Goal: Task Accomplishment & Management: Manage account settings

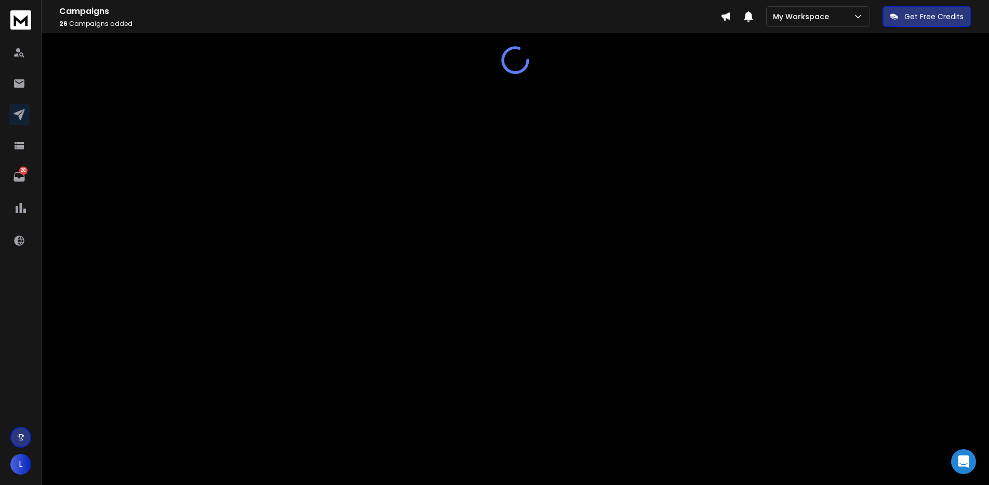
click at [30, 119] on div at bounding box center [21, 116] width 24 height 25
click at [29, 118] on link at bounding box center [19, 114] width 21 height 21
click at [24, 117] on icon at bounding box center [19, 115] width 12 height 12
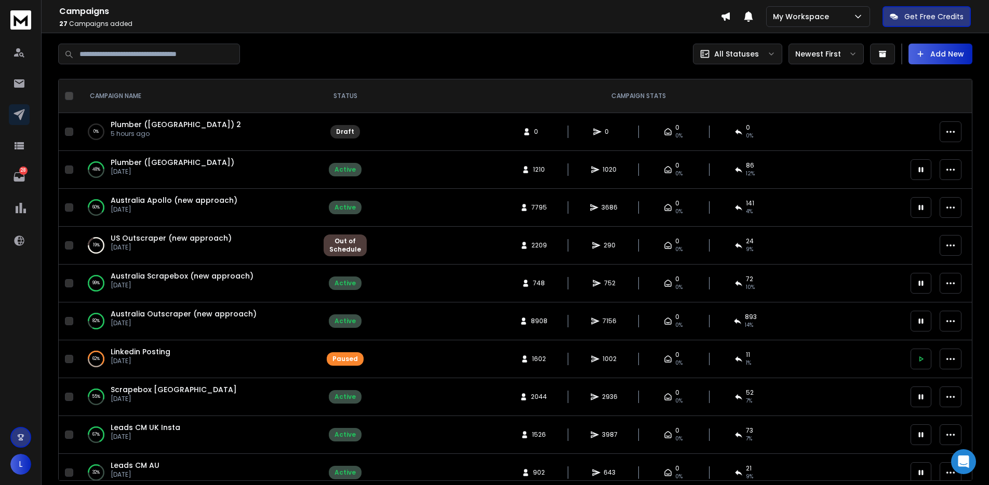
click at [125, 121] on span "Plumber ([GEOGRAPHIC_DATA]) 2" at bounding box center [176, 124] width 130 height 10
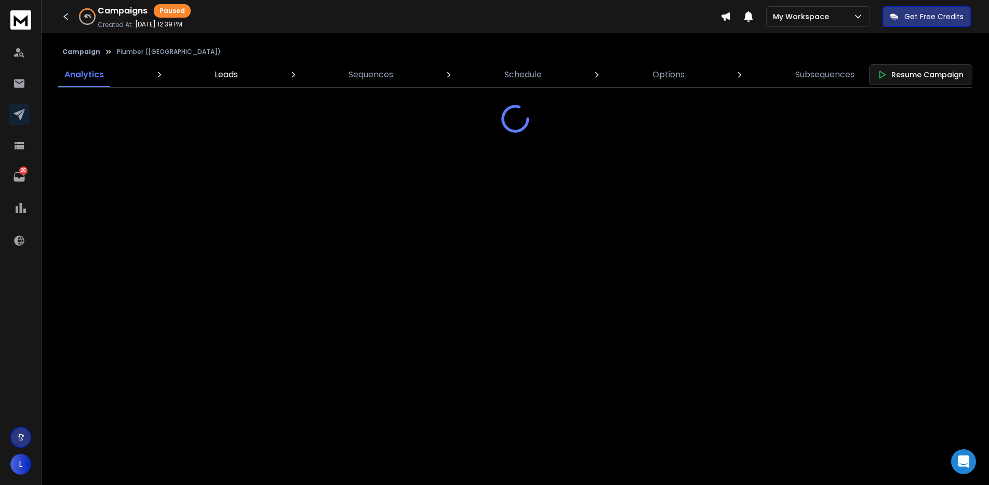
click at [222, 79] on p "Leads" at bounding box center [225, 75] width 23 height 12
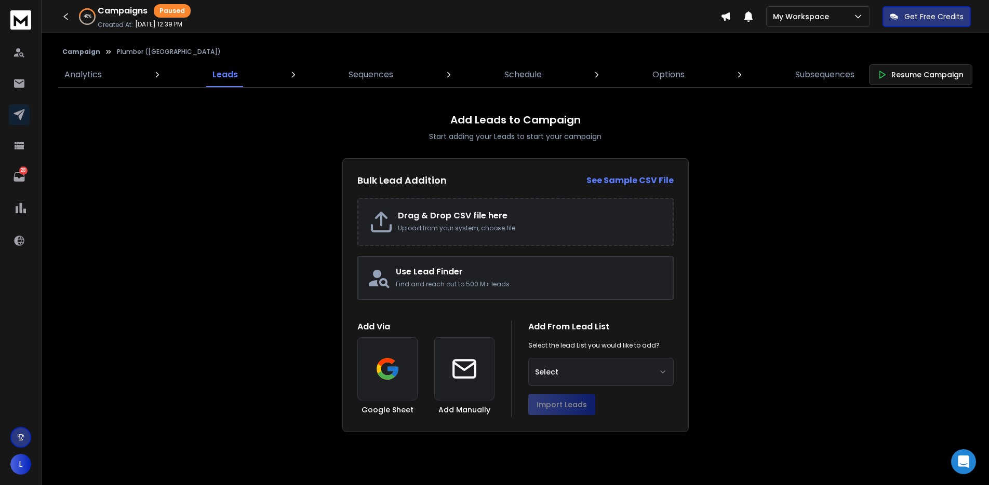
click at [455, 226] on p "Upload from your system, choose file" at bounding box center [530, 228] width 264 height 8
type input "**********"
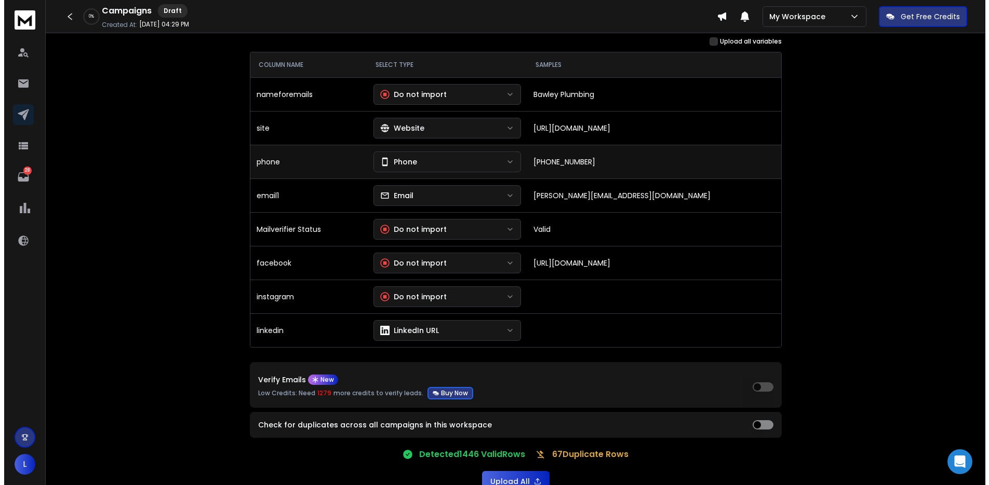
scroll to position [143, 0]
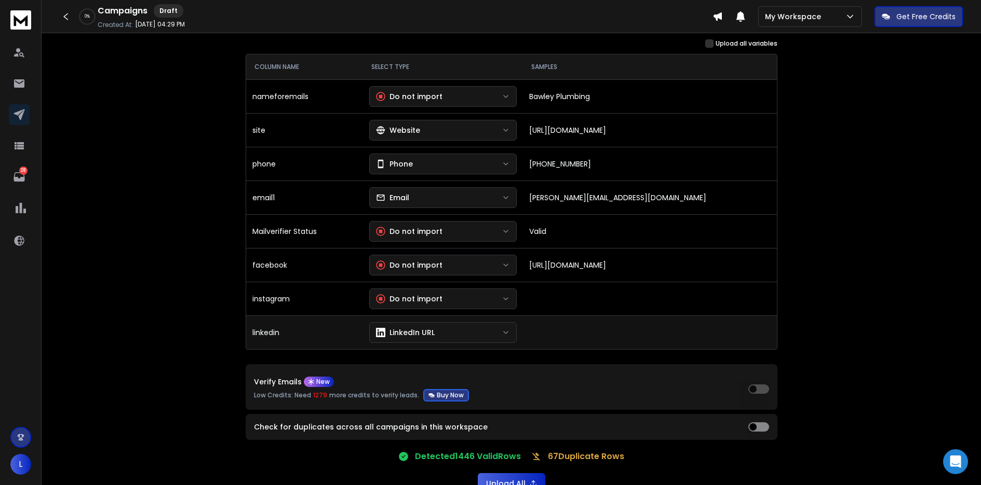
click at [435, 331] on button "LinkedIn URL" at bounding box center [442, 332] width 147 height 21
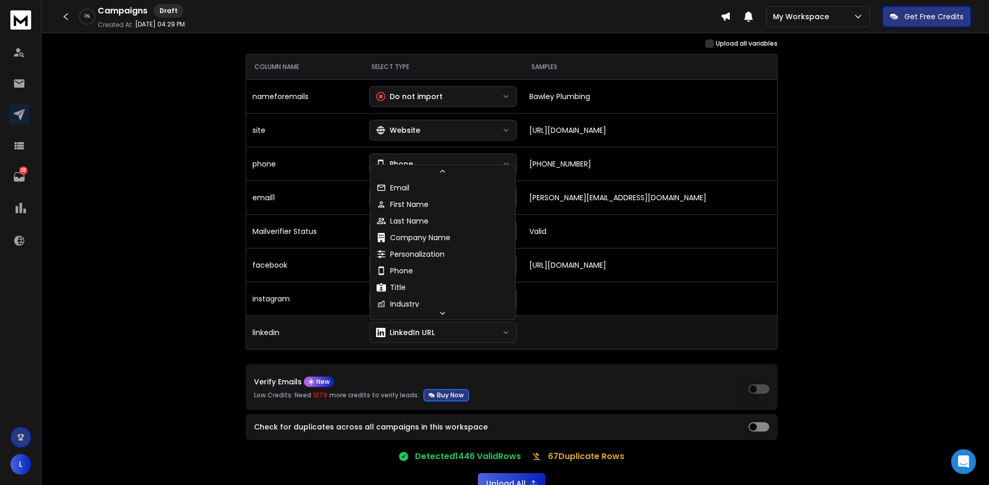
scroll to position [22, 0]
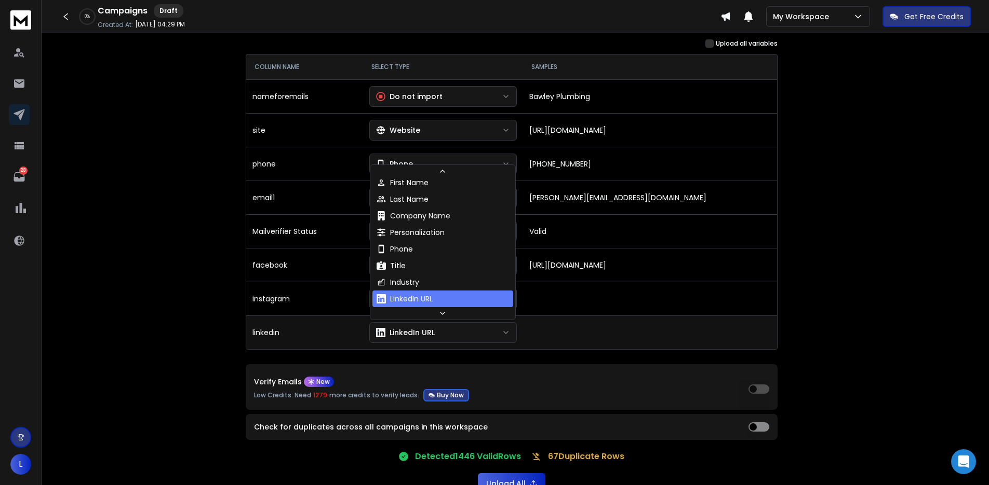
click at [435, 331] on button "LinkedIn URL" at bounding box center [442, 332] width 147 height 21
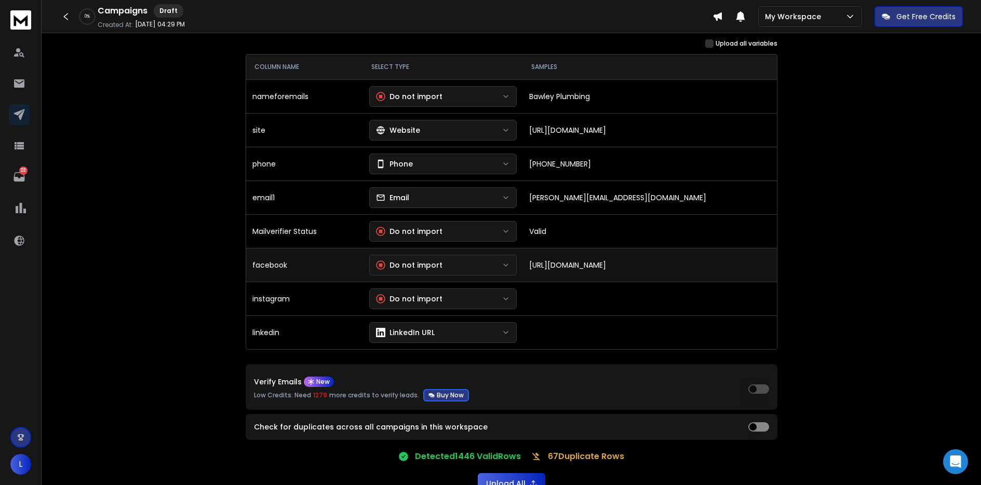
click at [430, 267] on div "Do not import" at bounding box center [409, 265] width 66 height 10
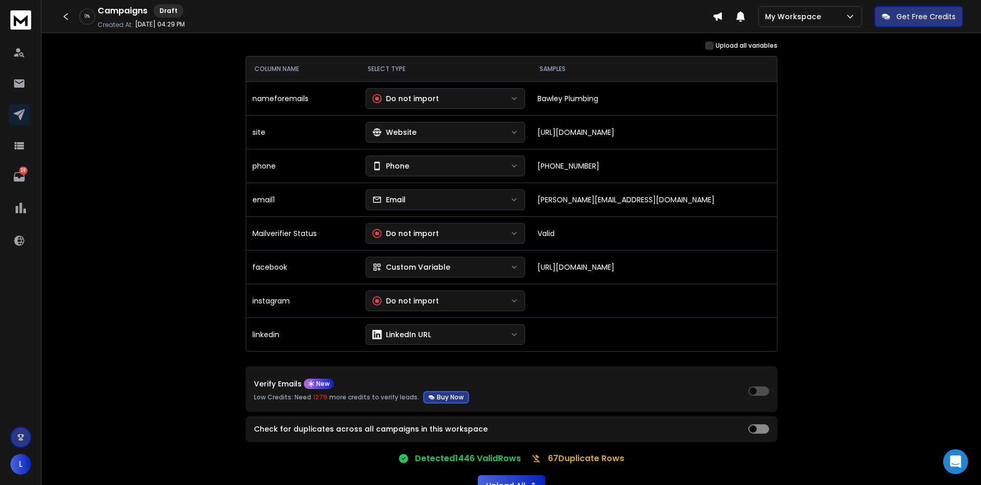
scroll to position [169, 0]
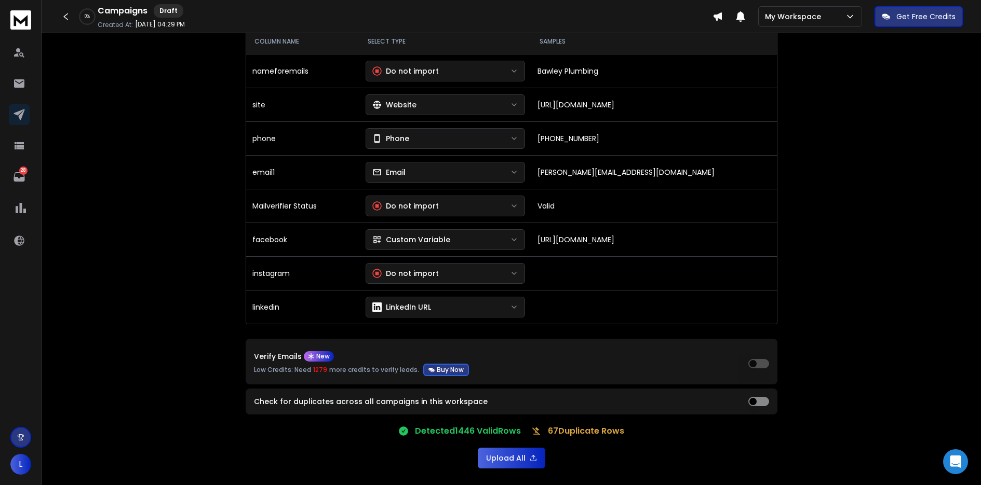
click at [759, 400] on button "Check for duplicates across all campaigns in this workspace" at bounding box center [758, 401] width 21 height 9
click at [515, 466] on button "Upload All" at bounding box center [511, 458] width 67 height 21
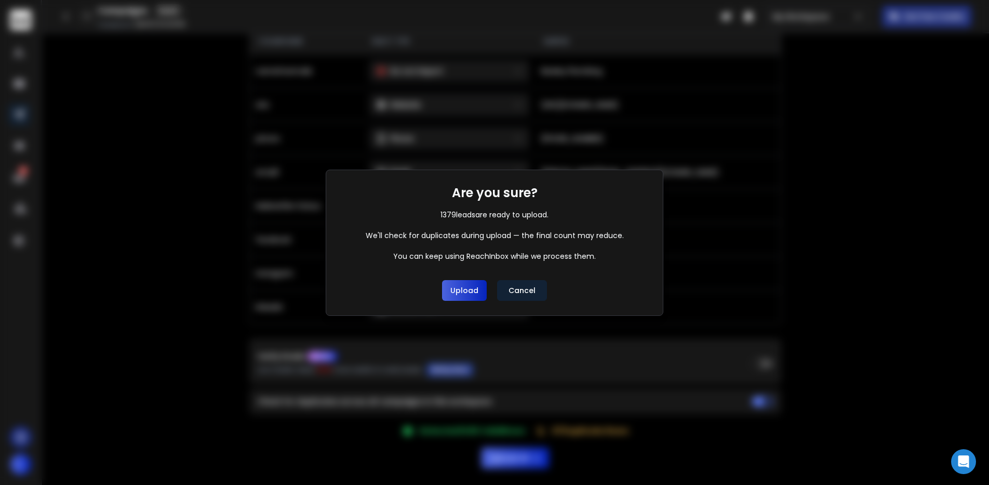
click at [479, 300] on button "Upload" at bounding box center [464, 290] width 45 height 21
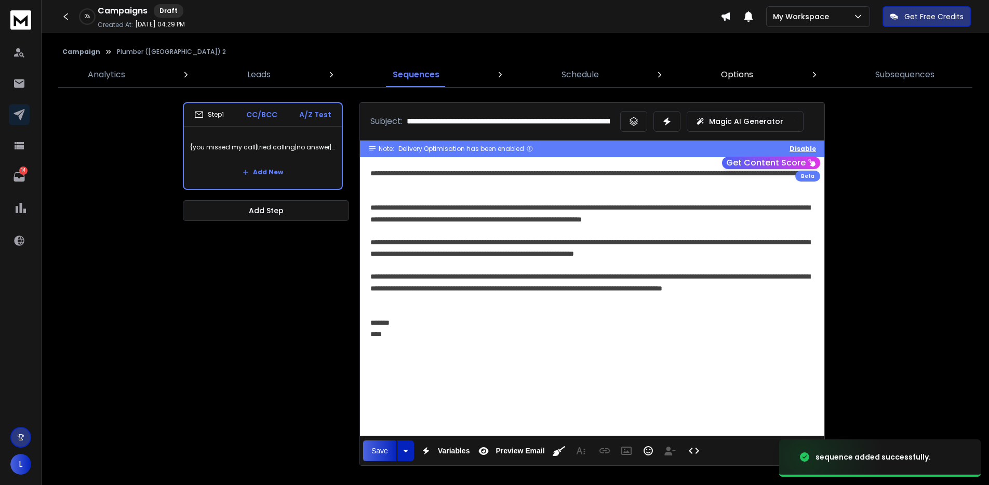
click at [732, 78] on p "Options" at bounding box center [737, 75] width 32 height 12
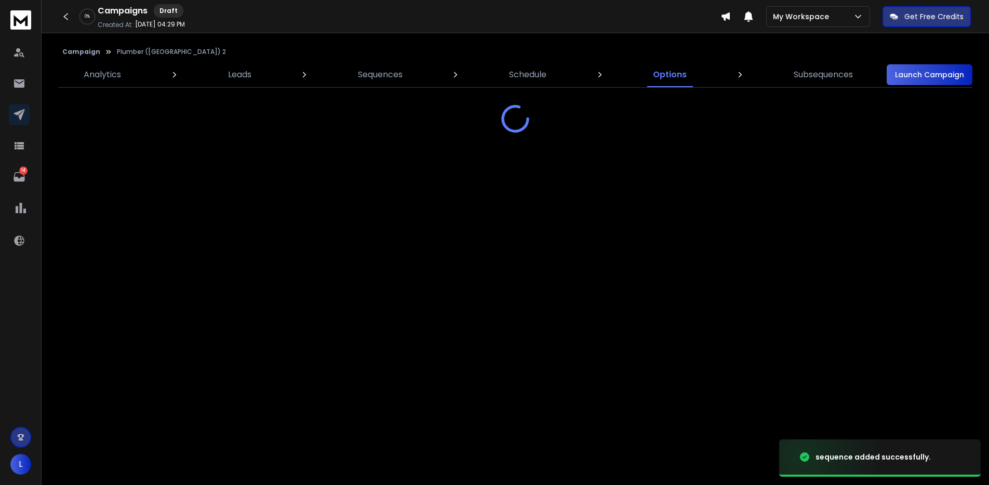
select select "*"
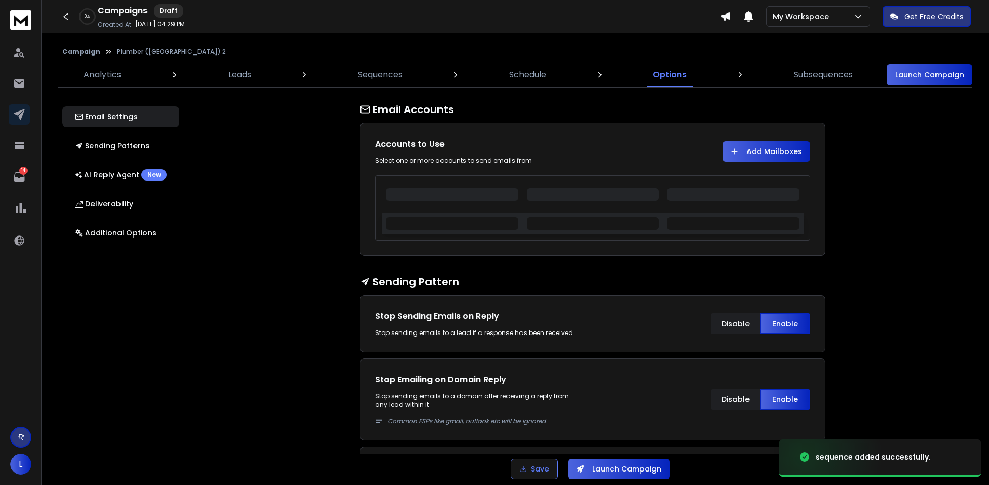
click at [912, 71] on button "Launch Campaign" at bounding box center [929, 74] width 86 height 21
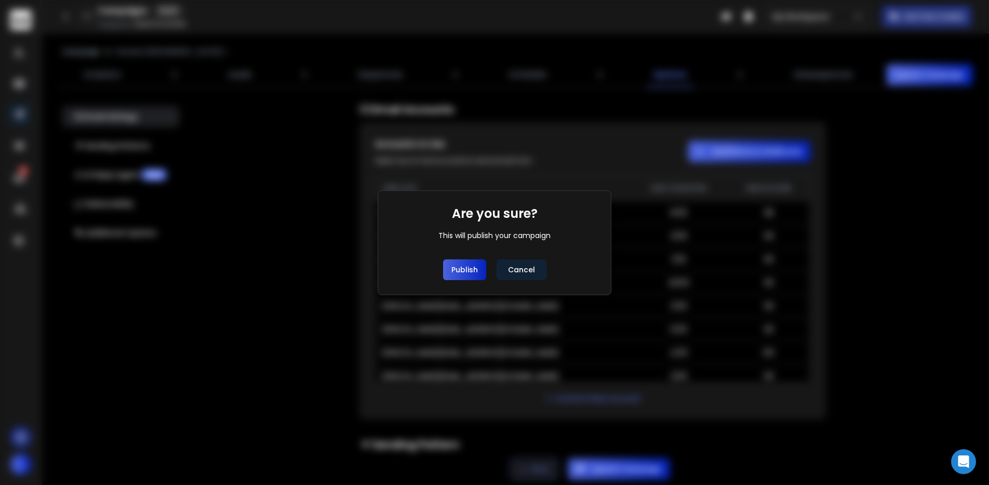
click at [472, 269] on button "Publish" at bounding box center [464, 270] width 43 height 21
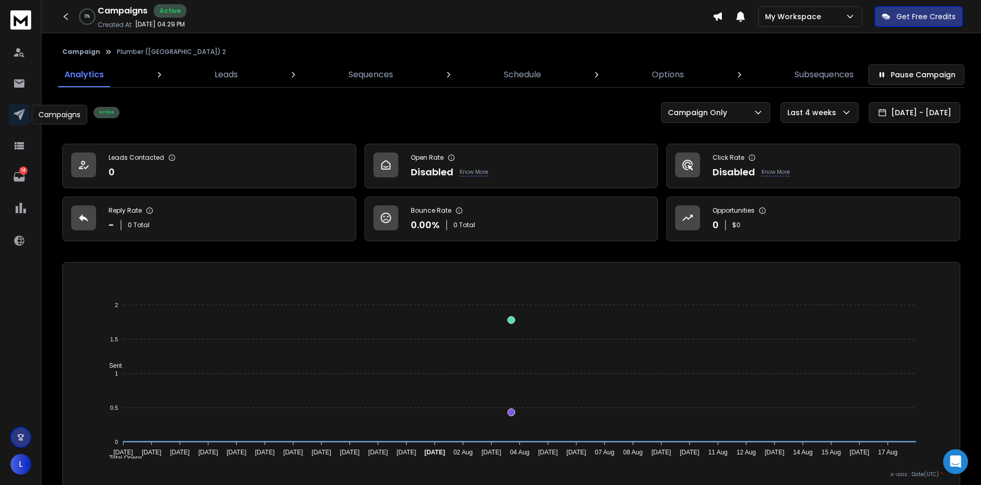
click at [26, 106] on link at bounding box center [19, 114] width 21 height 21
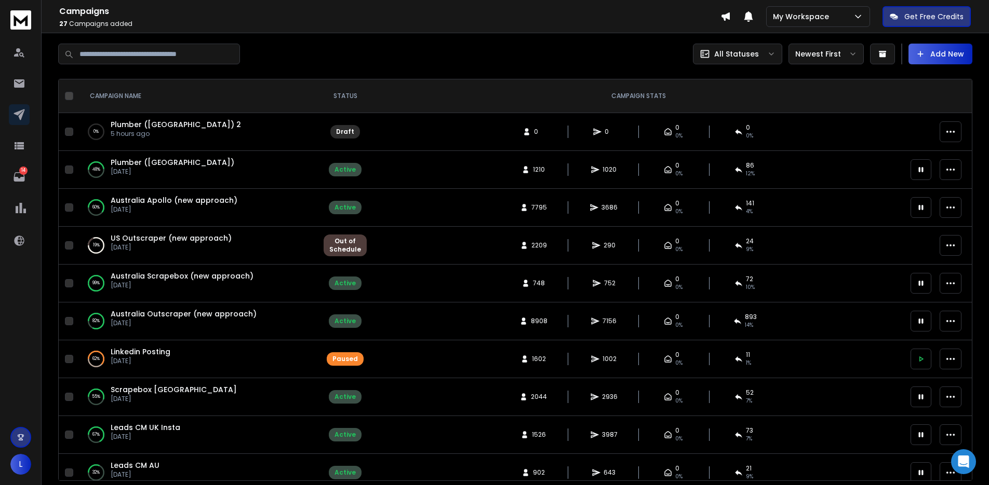
click at [164, 117] on td "0 % Plumber (NSW) 2 5 hours ago" at bounding box center [197, 132] width 240 height 38
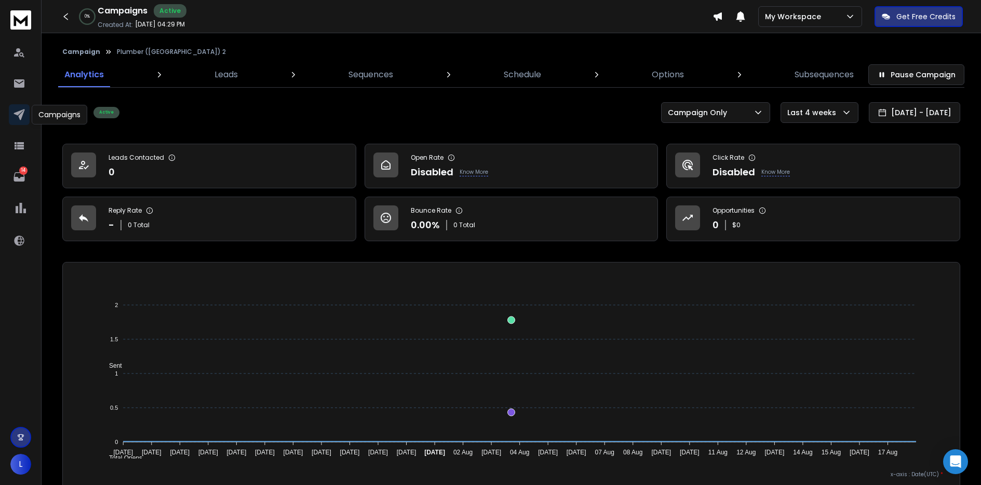
click at [18, 118] on icon at bounding box center [19, 115] width 12 height 12
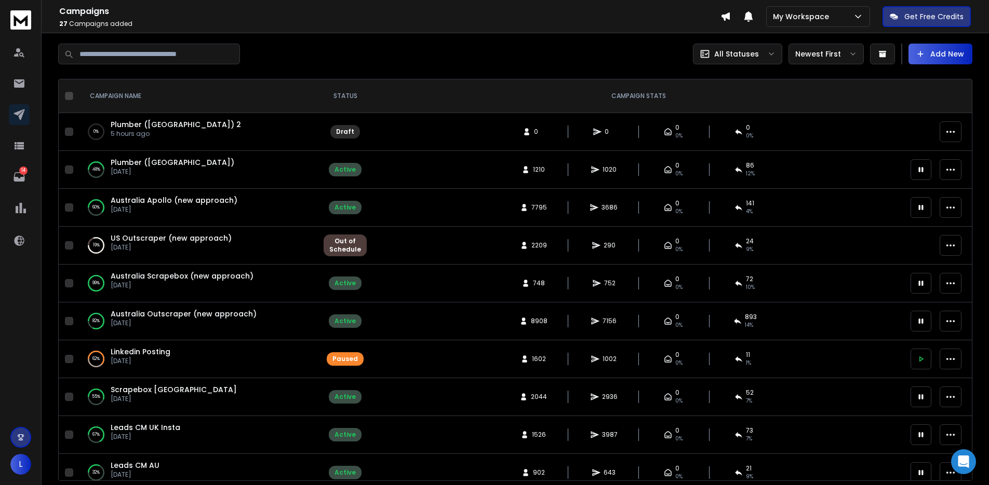
click at [154, 127] on span "Plumber ([GEOGRAPHIC_DATA]) 2" at bounding box center [176, 124] width 130 height 10
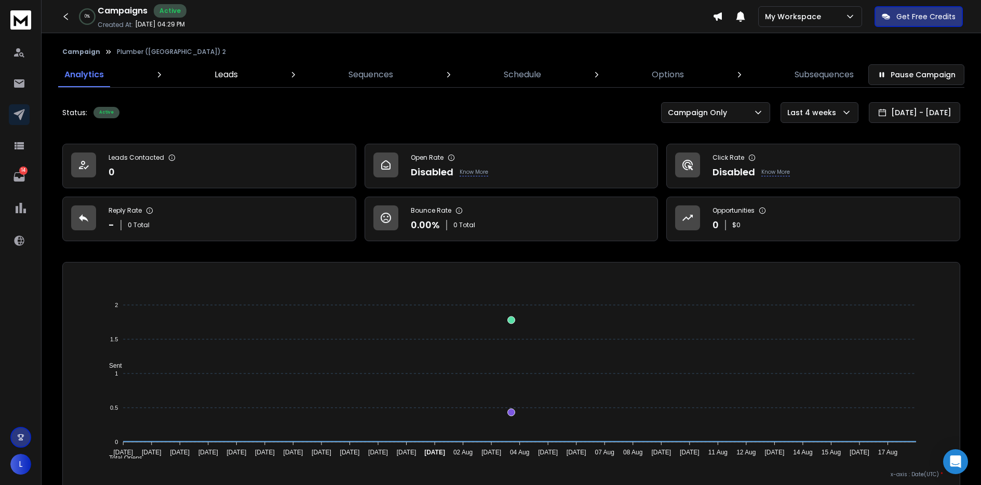
click at [239, 76] on link "Leads" at bounding box center [226, 74] width 36 height 25
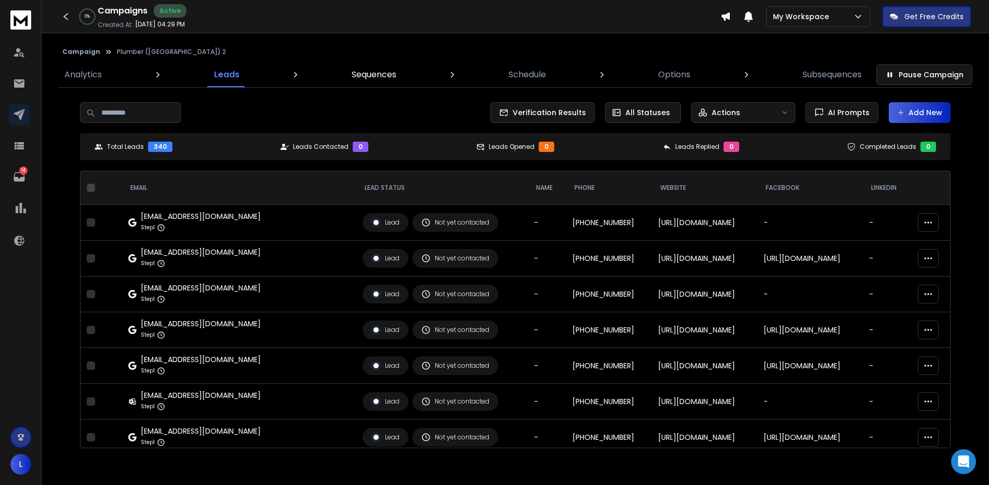
click at [366, 78] on p "Sequences" at bounding box center [373, 75] width 45 height 12
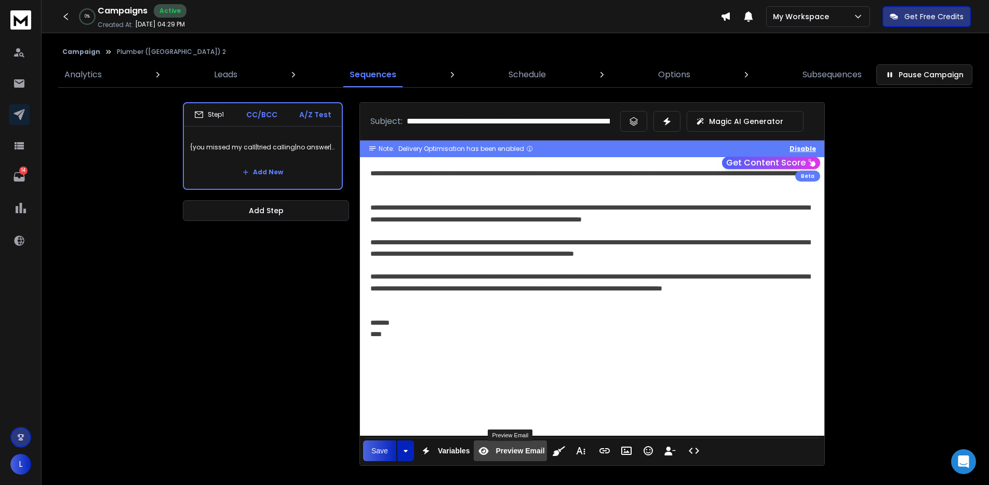
click at [520, 450] on span "Preview Email" at bounding box center [519, 451] width 53 height 9
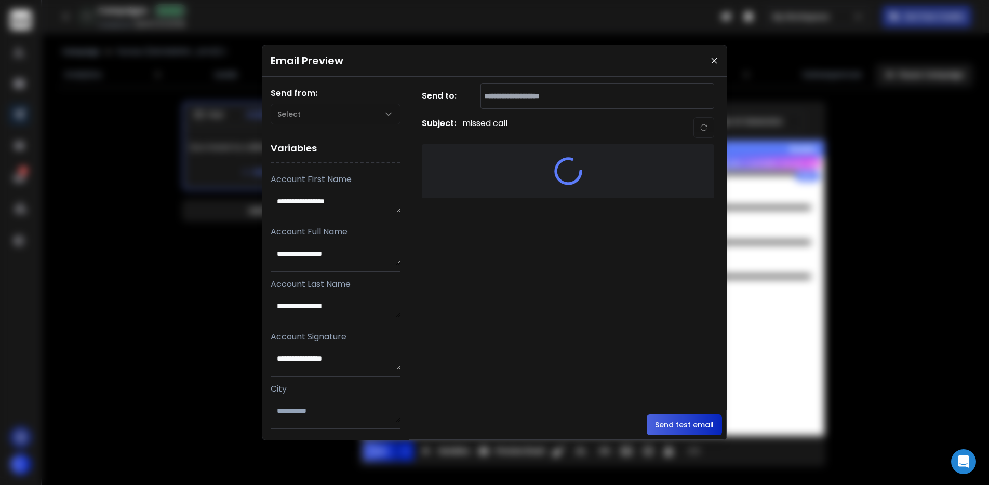
type textarea "**********"
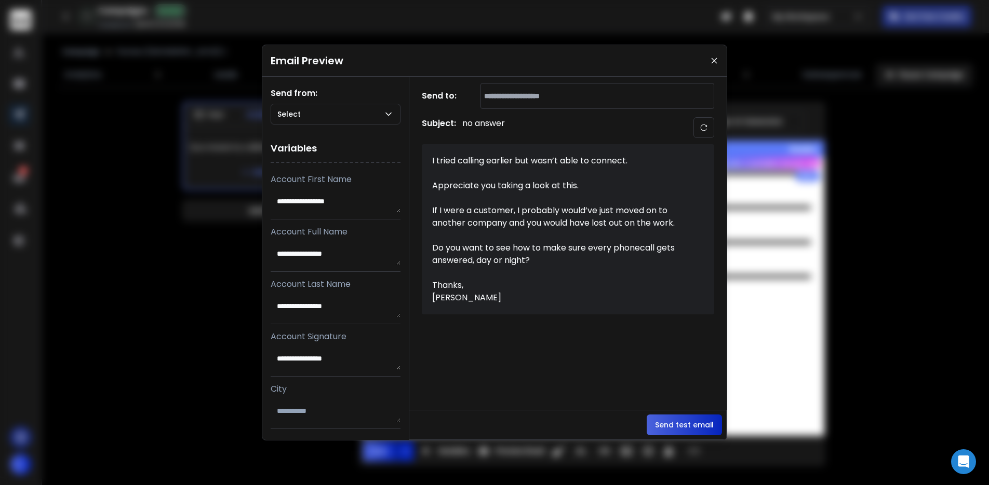
type textarea "****"
type textarea "*********"
type textarea "****"
type textarea "**********"
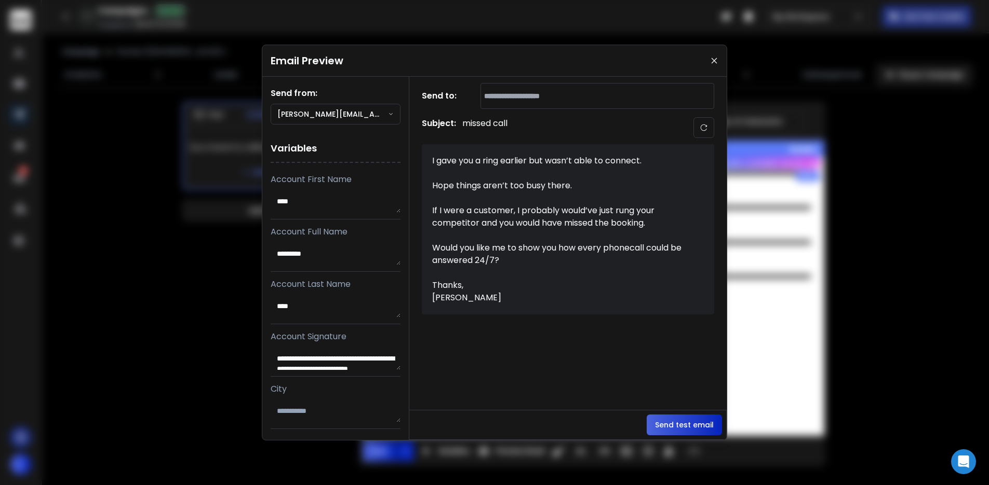
click at [794, 316] on div "**********" at bounding box center [494, 242] width 989 height 417
click at [713, 62] on icon at bounding box center [714, 61] width 6 height 6
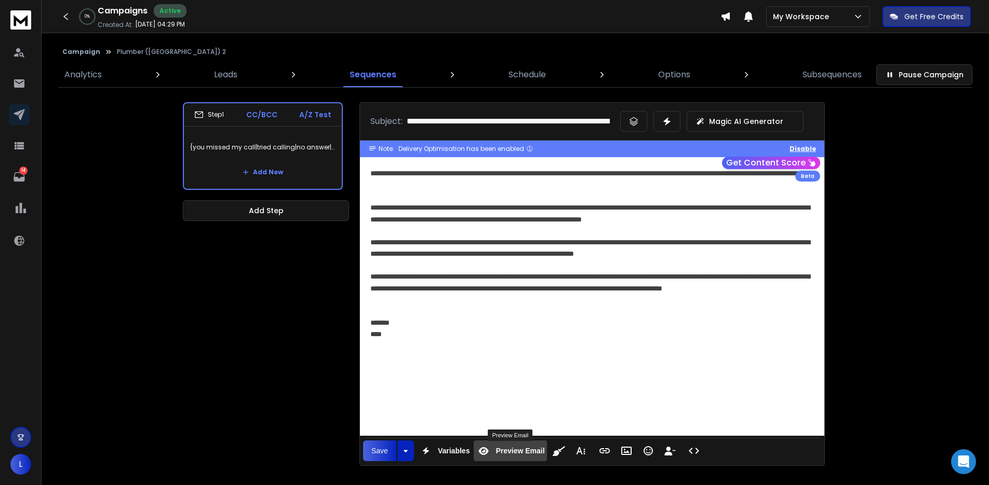
click at [521, 454] on span "Preview Email" at bounding box center [519, 451] width 53 height 9
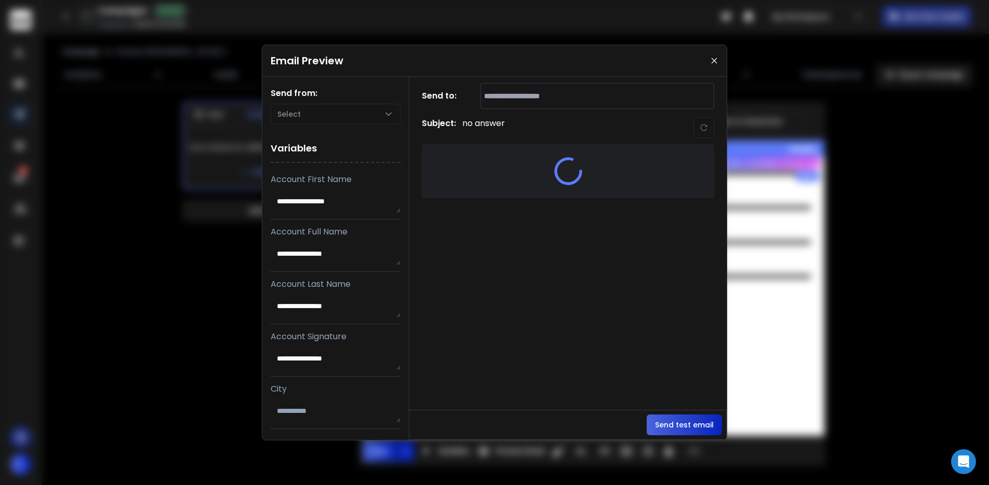
type textarea "**********"
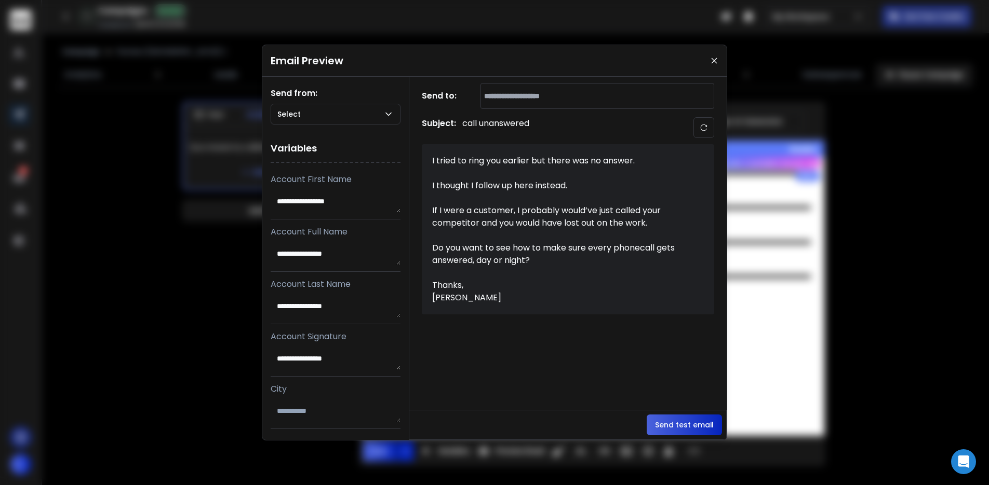
type textarea "****"
type textarea "*********"
type textarea "****"
type textarea "**********"
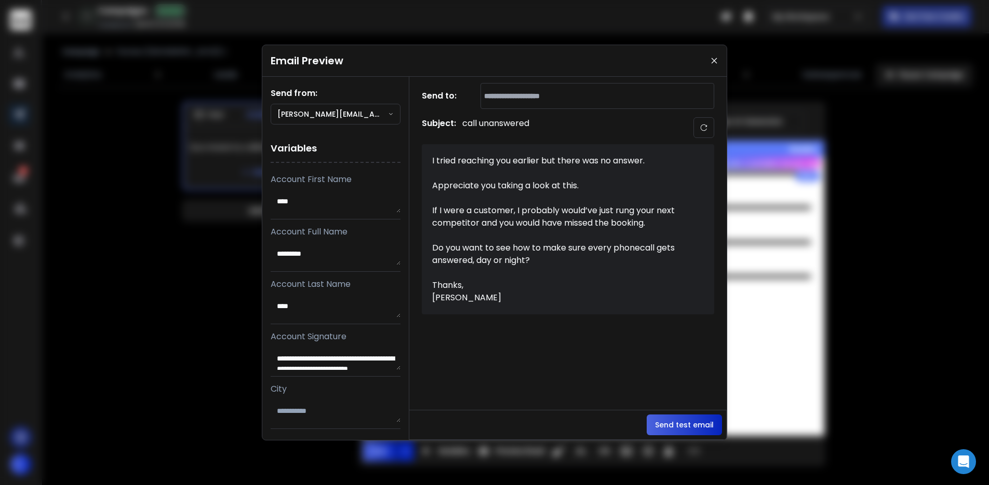
click at [714, 57] on icon at bounding box center [714, 61] width 8 height 8
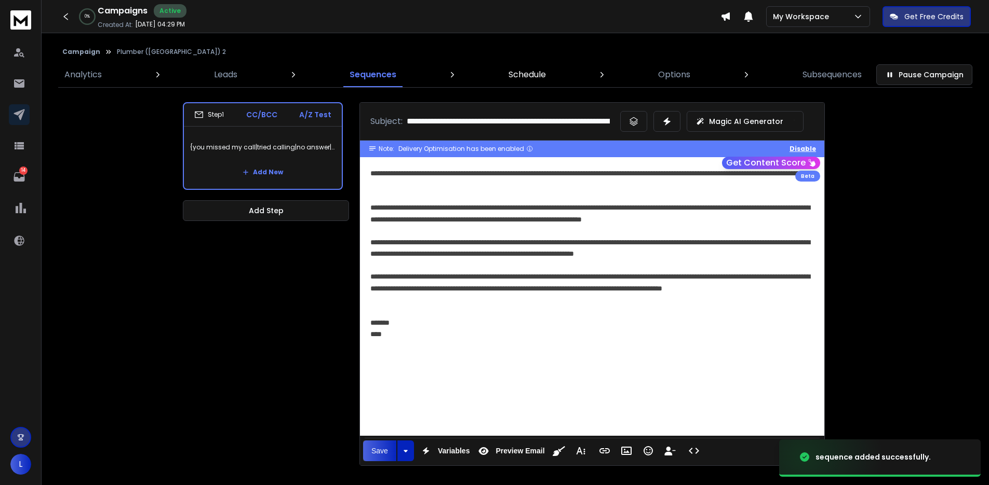
click at [535, 83] on link "Schedule" at bounding box center [527, 74] width 50 height 25
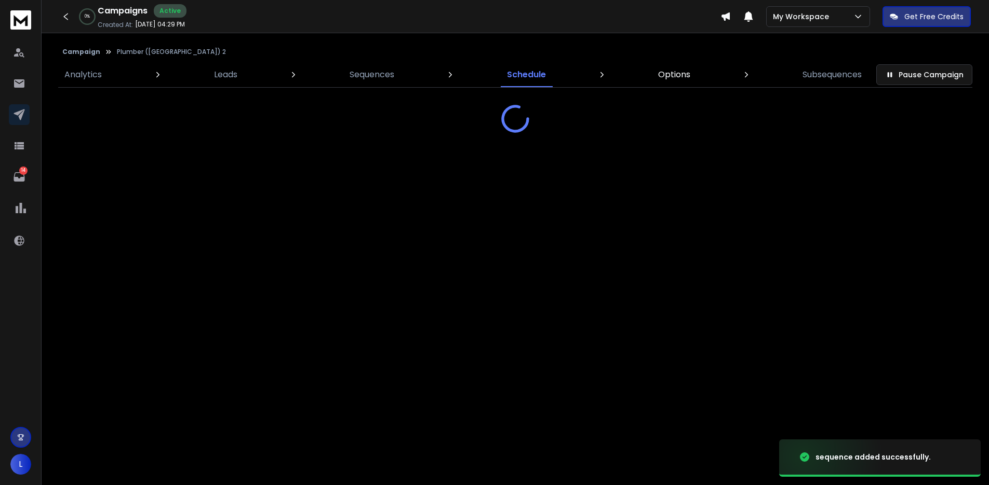
click at [685, 80] on p "Options" at bounding box center [674, 75] width 32 height 12
select select "*"
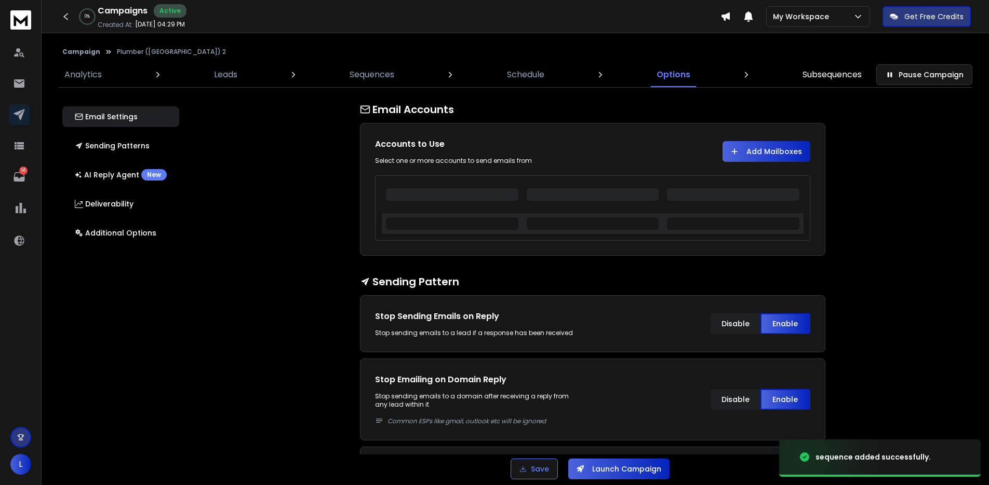
click at [849, 83] on link "Subsequences" at bounding box center [832, 74] width 72 height 25
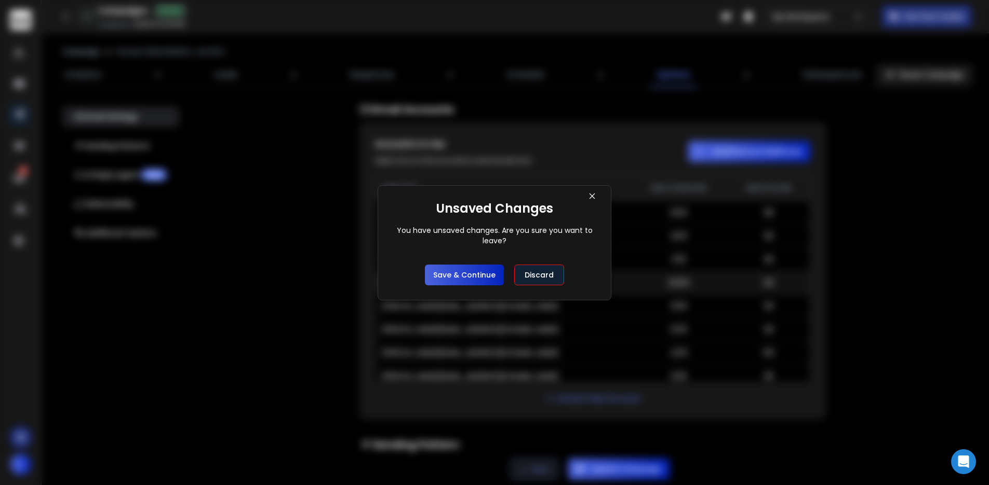
click at [476, 279] on button "Save & Continue" at bounding box center [464, 275] width 79 height 21
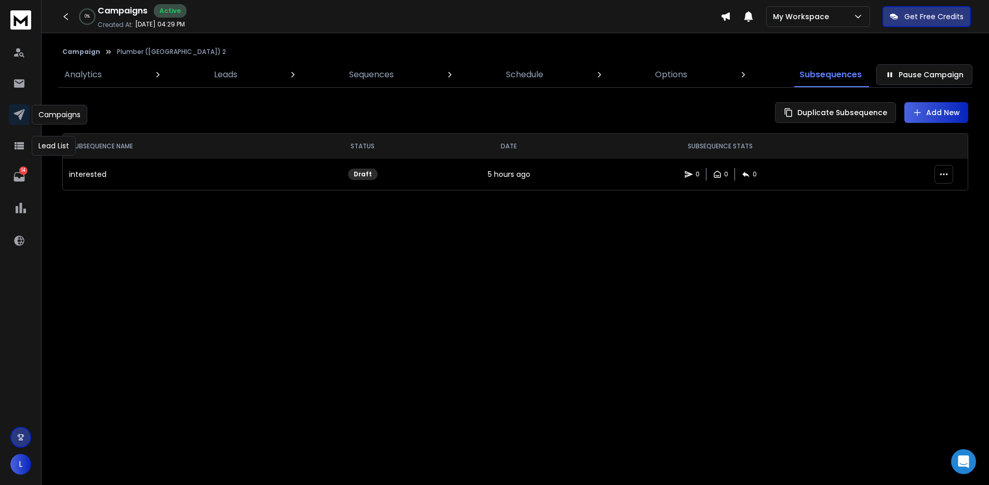
click at [30, 112] on div at bounding box center [21, 116] width 24 height 25
click at [26, 115] on link at bounding box center [19, 114] width 21 height 21
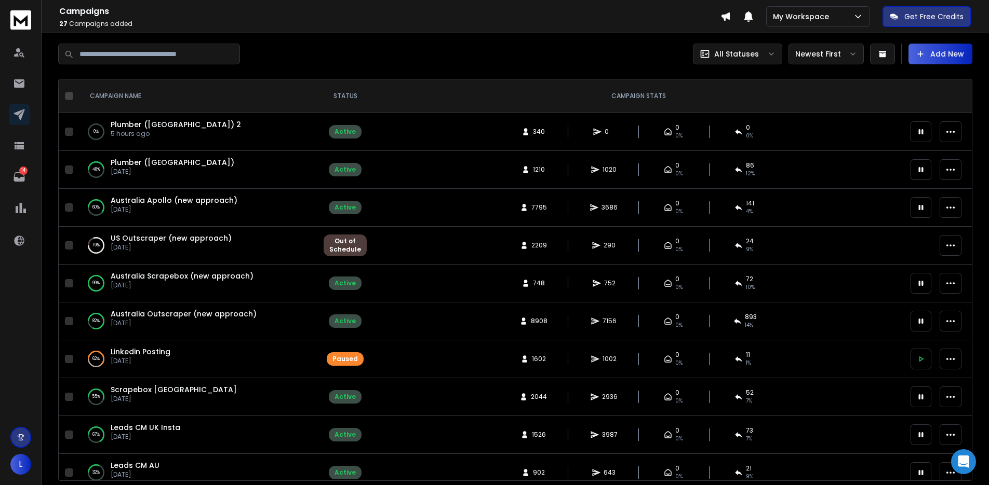
click at [165, 127] on span "Plumber ([GEOGRAPHIC_DATA]) 2" at bounding box center [176, 124] width 130 height 10
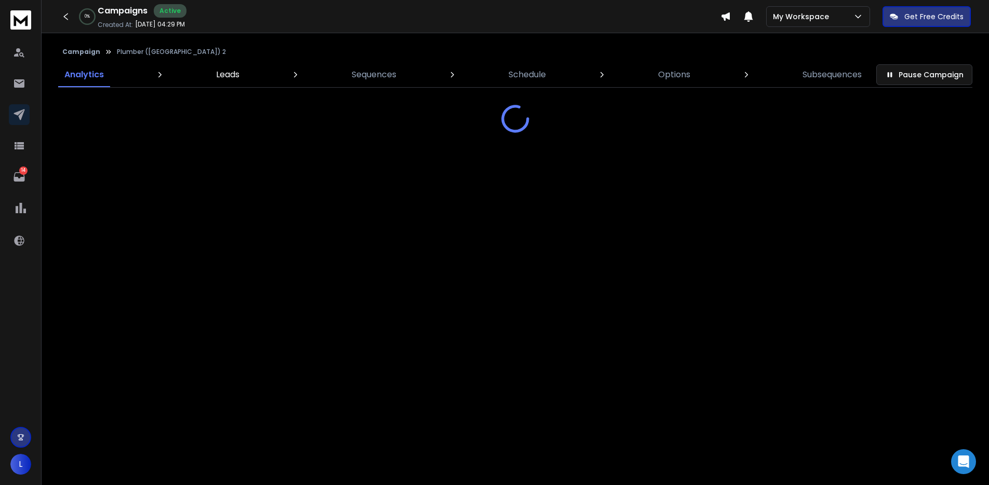
click at [230, 75] on p "Leads" at bounding box center [227, 75] width 23 height 12
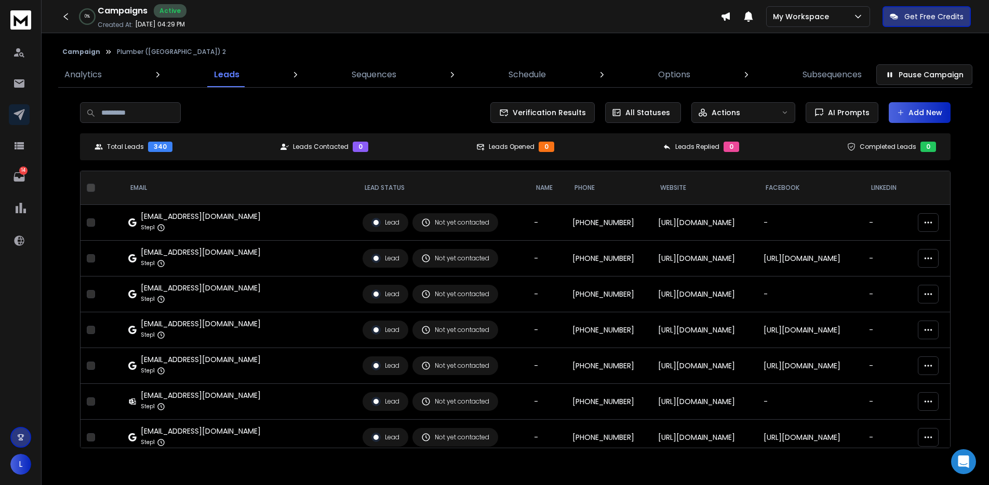
click at [230, 81] on link "Leads" at bounding box center [227, 74] width 38 height 25
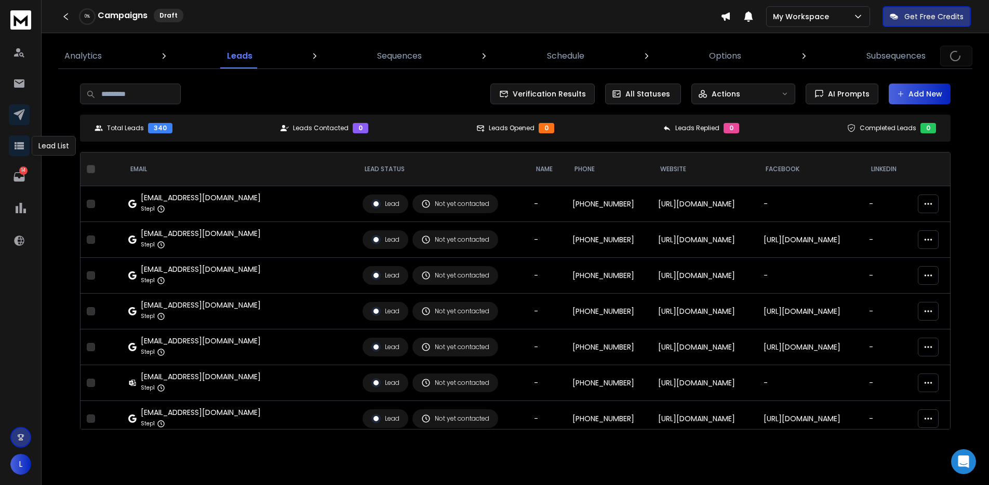
click at [19, 151] on icon at bounding box center [19, 146] width 12 height 12
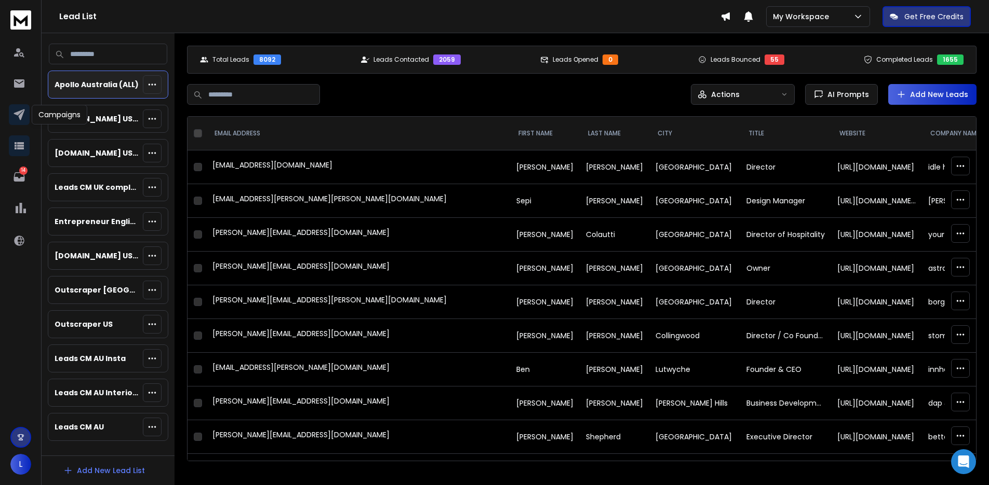
click at [21, 118] on icon at bounding box center [19, 115] width 12 height 12
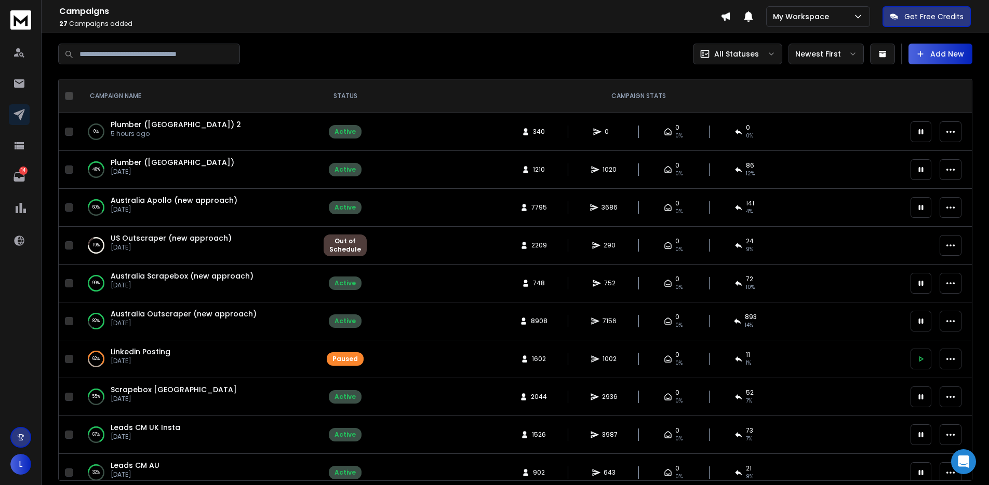
click at [151, 125] on span "Plumber ([GEOGRAPHIC_DATA]) 2" at bounding box center [176, 124] width 130 height 10
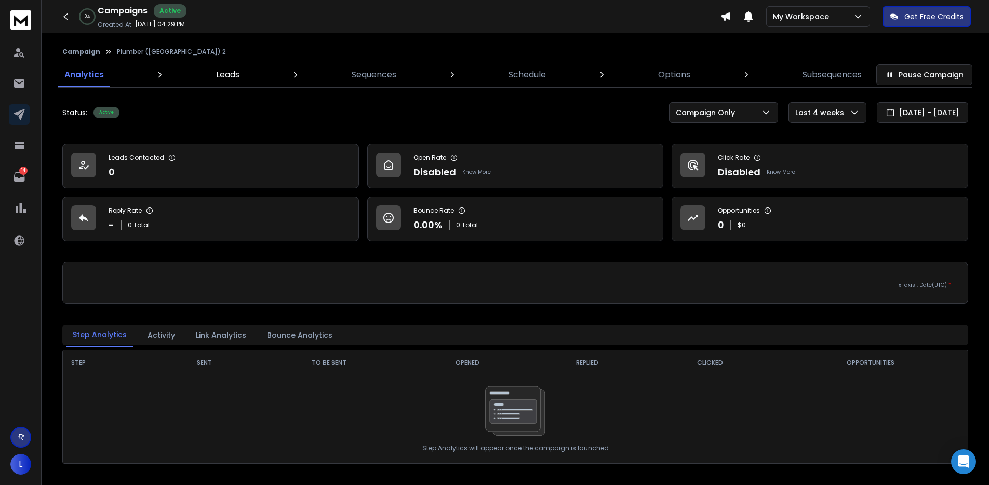
click at [229, 79] on p "Leads" at bounding box center [227, 75] width 23 height 12
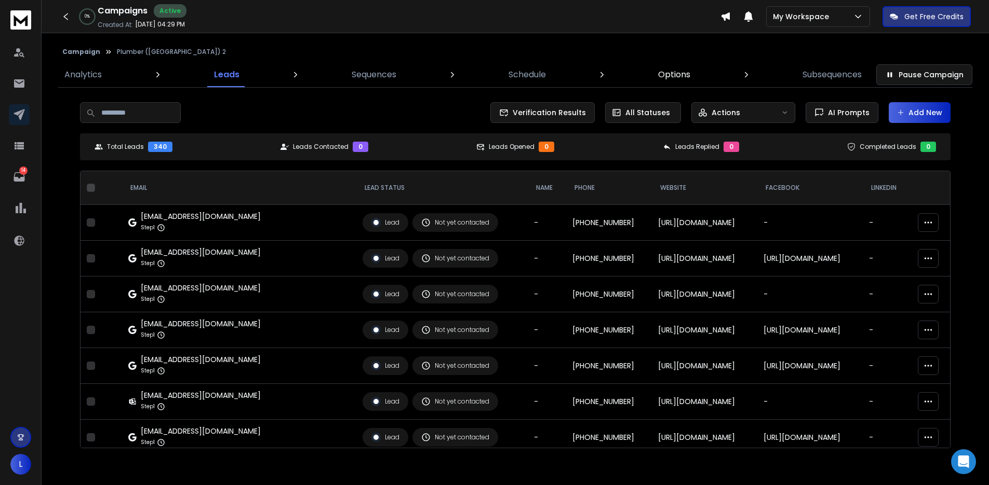
click at [678, 79] on p "Options" at bounding box center [674, 75] width 32 height 12
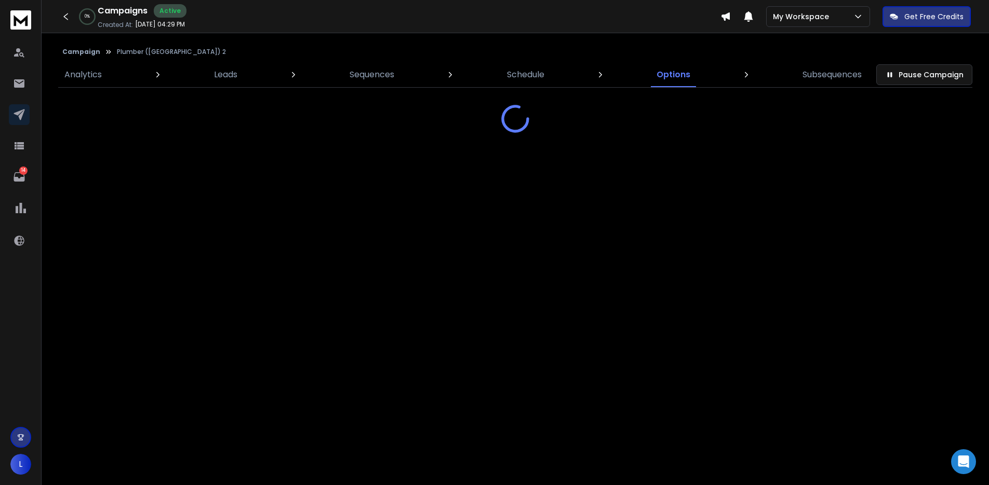
select select "*"
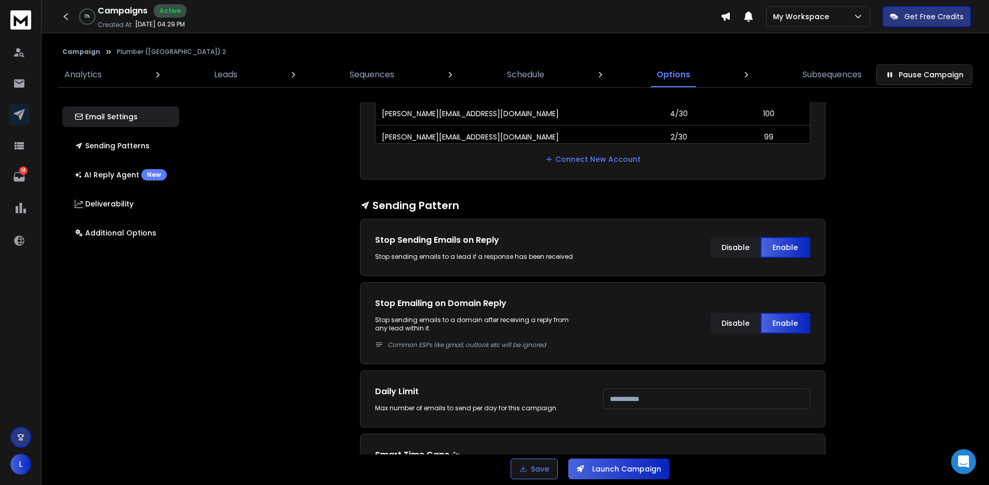
scroll to position [293, 0]
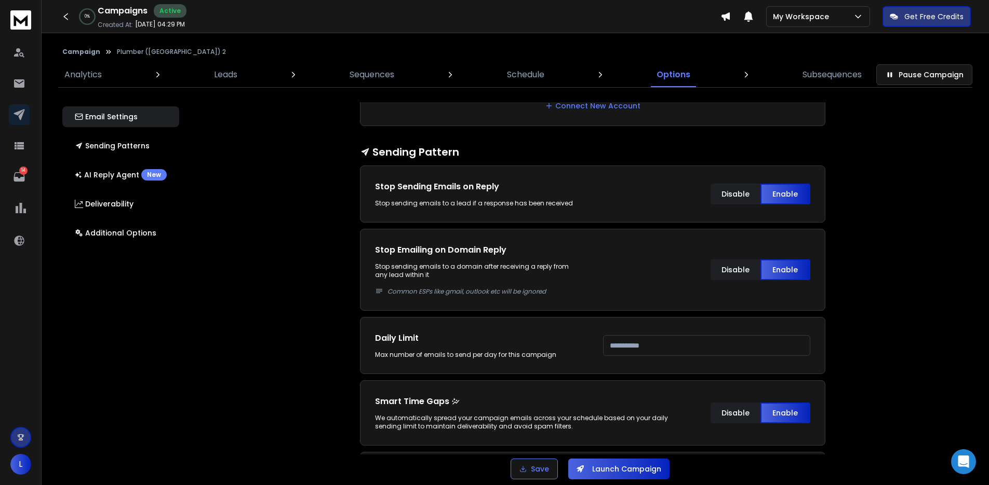
click at [651, 358] on div "Daily Limit Max number of emails to send per day for this campaign ***" at bounding box center [592, 345] width 435 height 27
click at [651, 354] on input "***" at bounding box center [706, 345] width 207 height 21
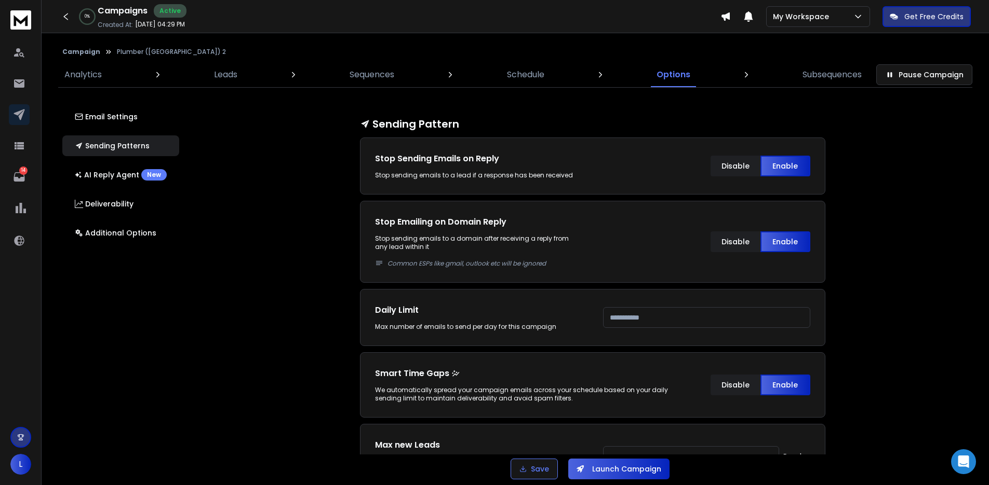
scroll to position [375, 0]
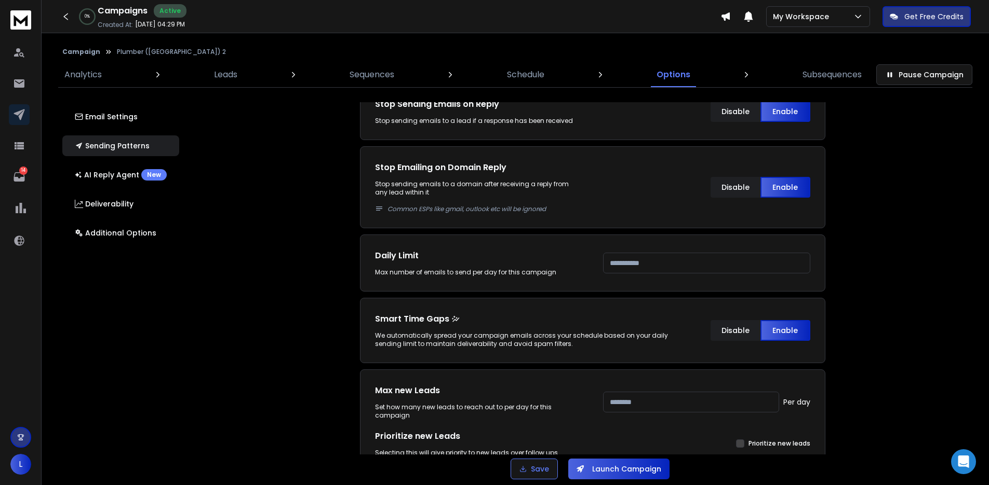
click at [662, 401] on input "***" at bounding box center [691, 402] width 176 height 21
type input "***"
click at [539, 473] on button "Save" at bounding box center [533, 469] width 47 height 21
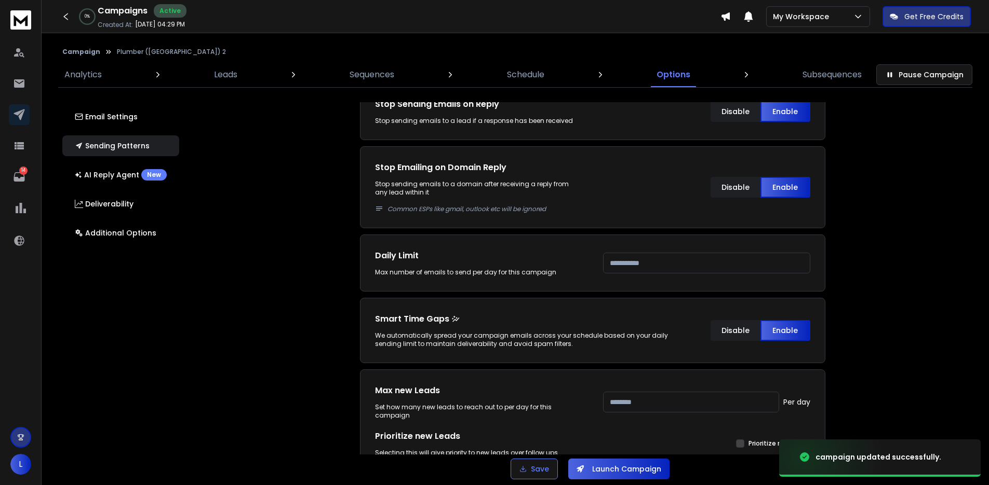
click at [611, 469] on button "Launch Campaign" at bounding box center [618, 469] width 101 height 21
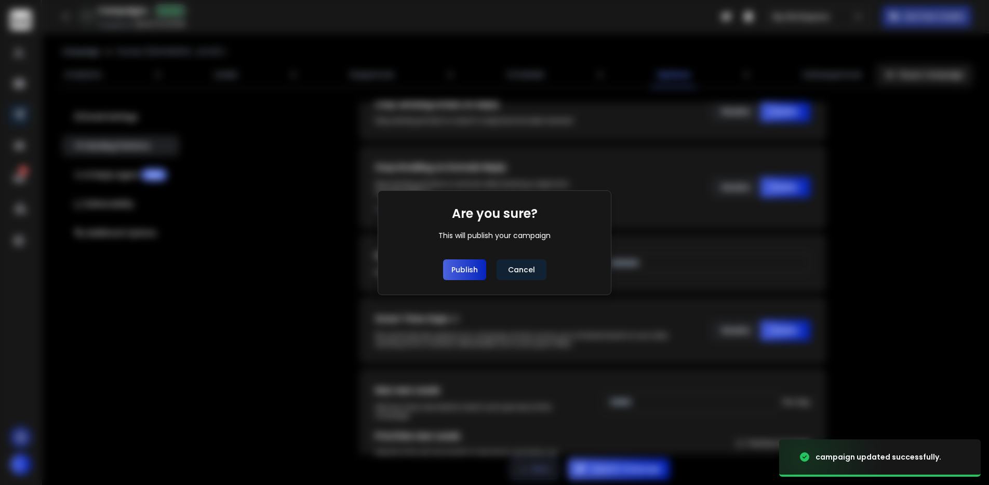
click at [472, 271] on button "Publish" at bounding box center [464, 270] width 43 height 21
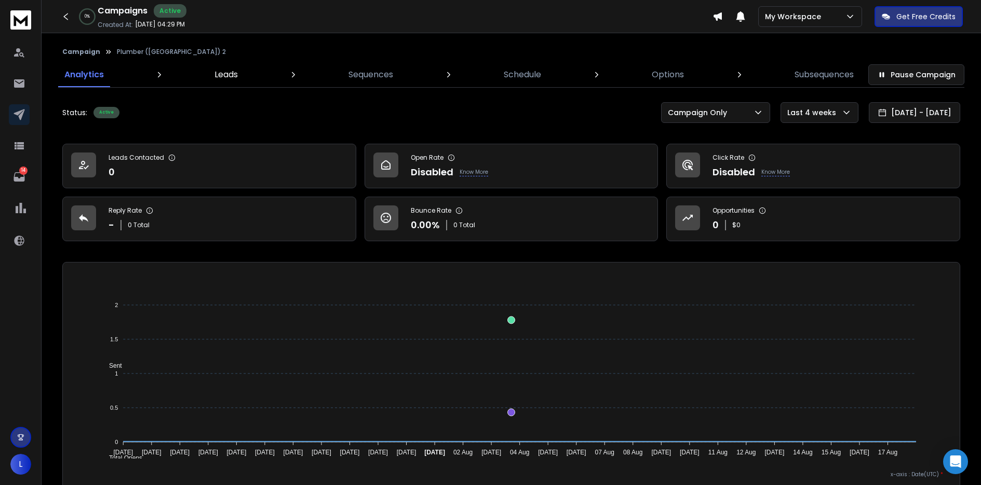
click at [235, 78] on p "Leads" at bounding box center [225, 75] width 23 height 12
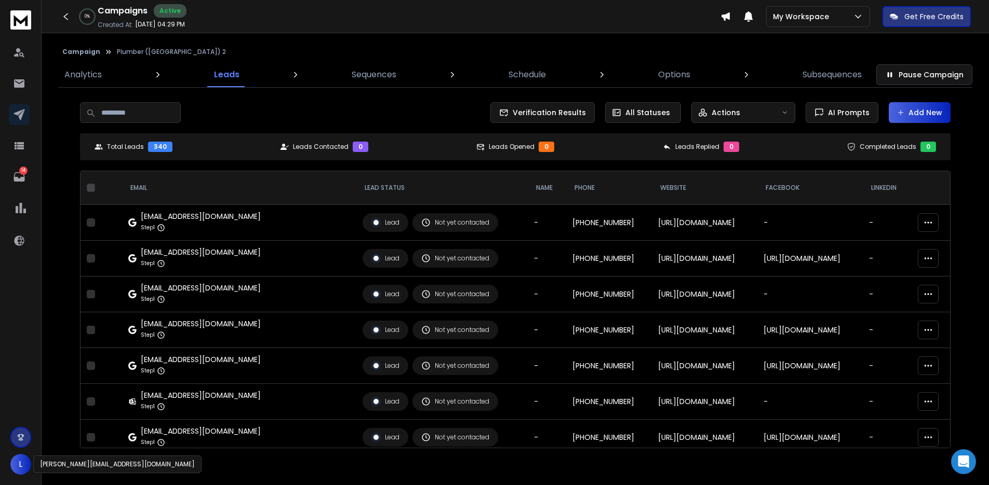
click at [24, 467] on span "L" at bounding box center [20, 464] width 21 height 21
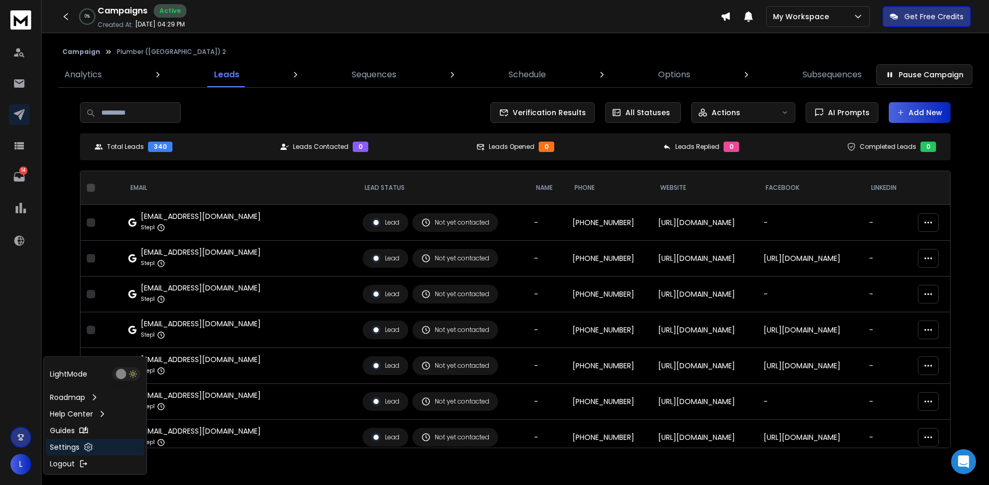
click at [59, 449] on p "Settings" at bounding box center [65, 447] width 30 height 10
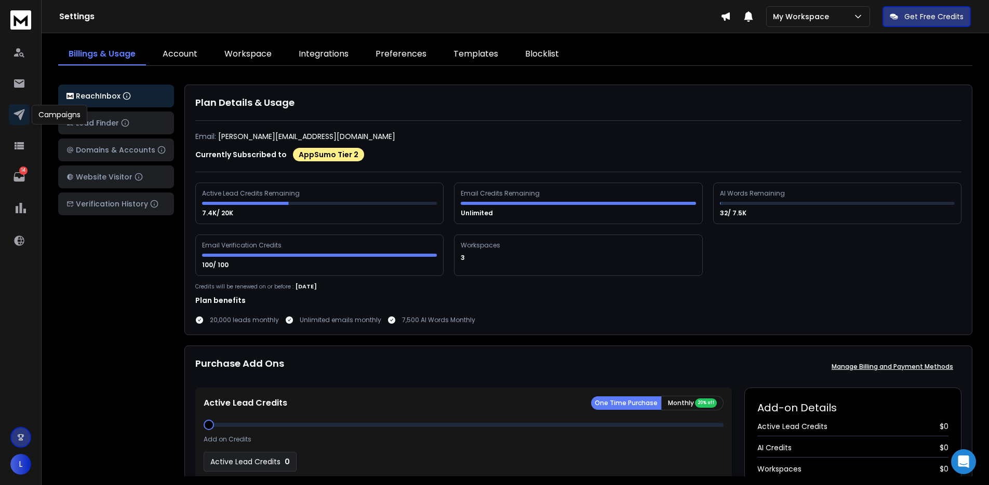
click at [19, 110] on icon at bounding box center [19, 115] width 12 height 12
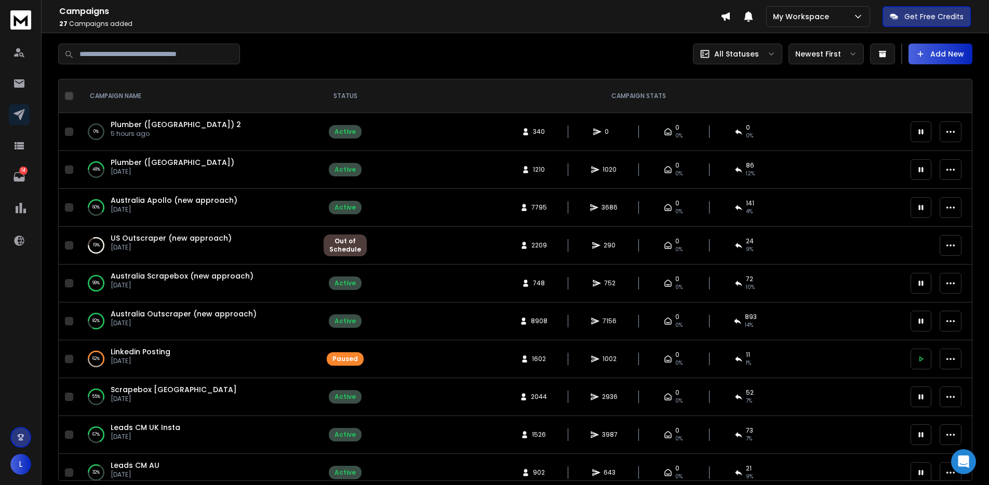
click at [158, 125] on span "Plumber ([GEOGRAPHIC_DATA]) 2" at bounding box center [176, 124] width 130 height 10
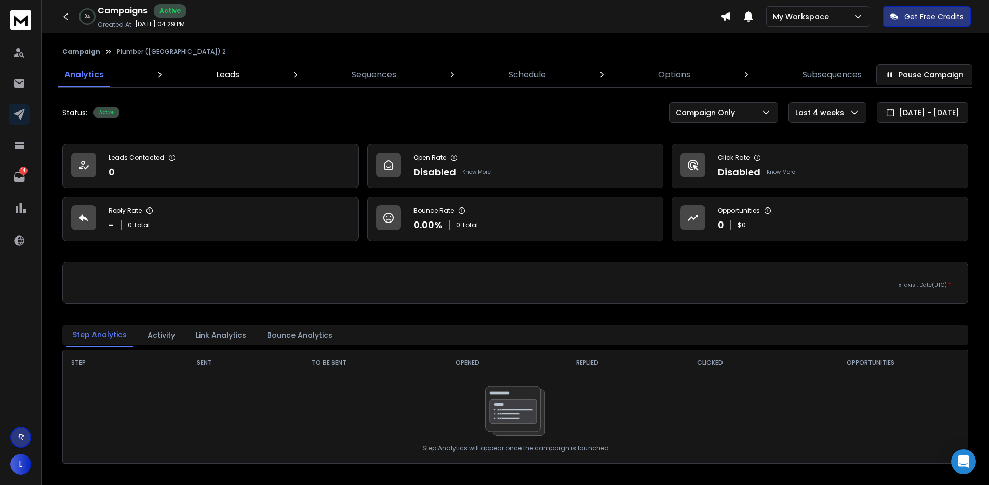
click at [227, 53] on div "Campaign Plumber ([GEOGRAPHIC_DATA]) 2" at bounding box center [515, 52] width 914 height 17
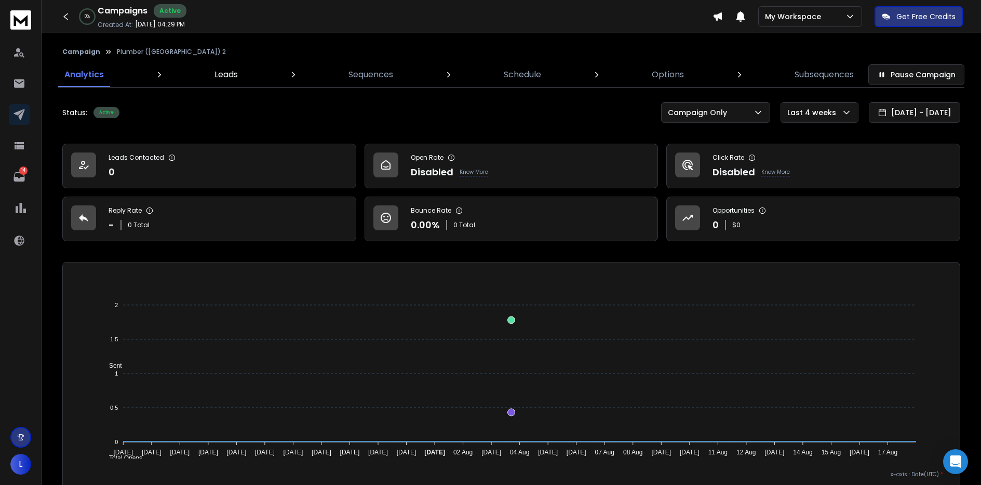
click at [225, 66] on link "Leads" at bounding box center [226, 74] width 36 height 25
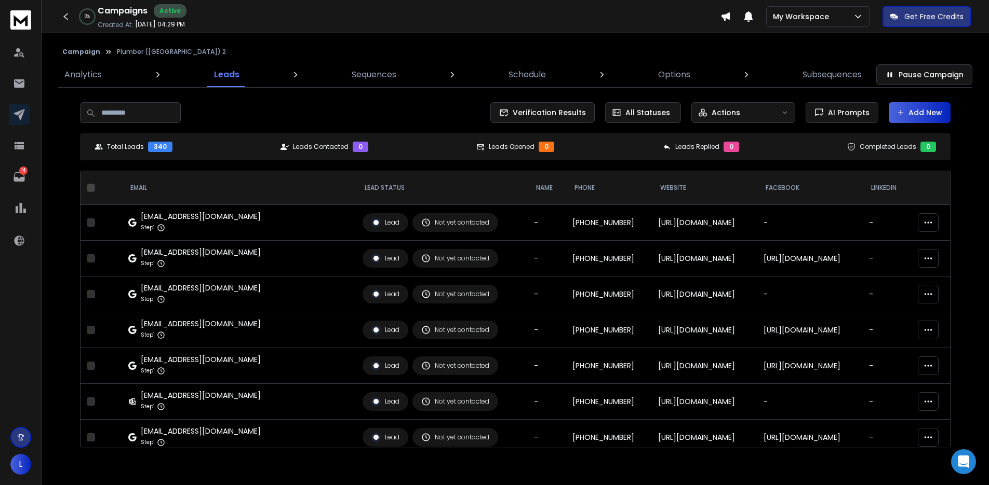
click at [923, 107] on button "Add New" at bounding box center [919, 112] width 62 height 21
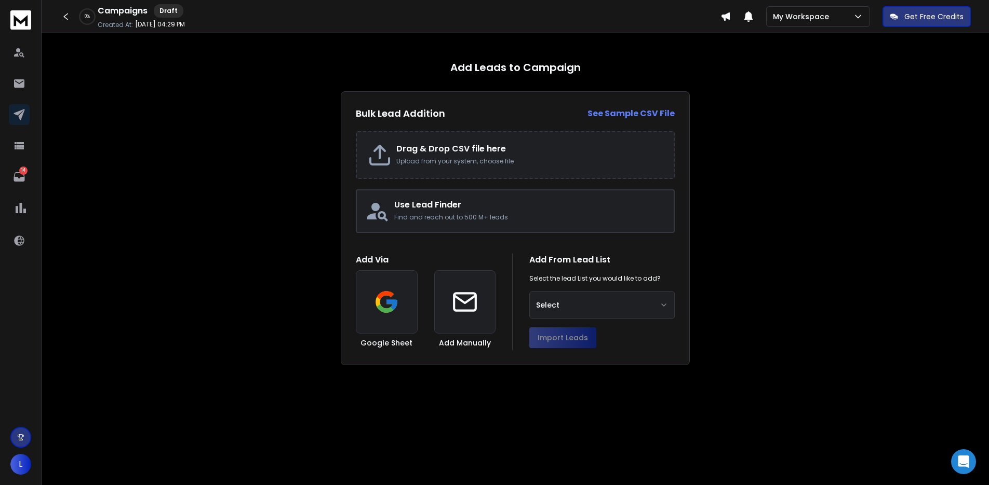
click at [449, 155] on div "Drag & Drop CSV file here Upload from your system, choose file" at bounding box center [529, 155] width 267 height 25
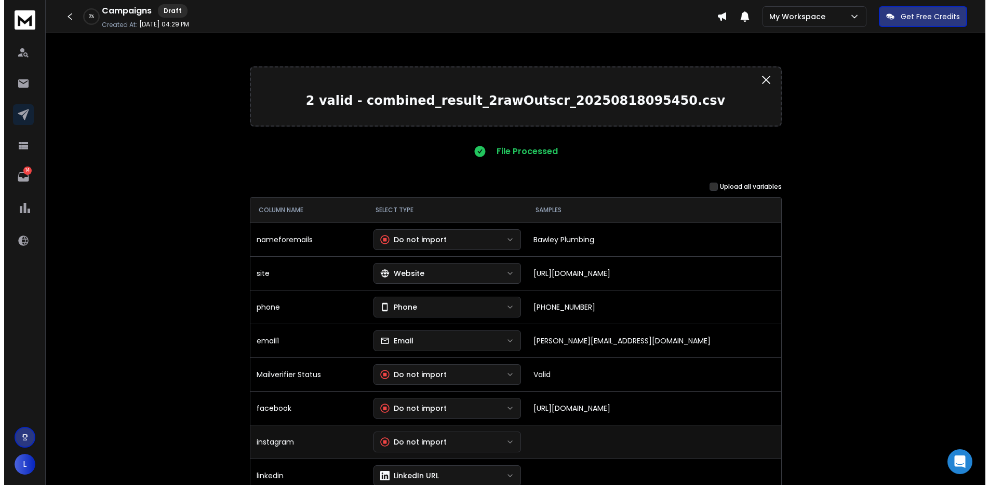
scroll to position [169, 0]
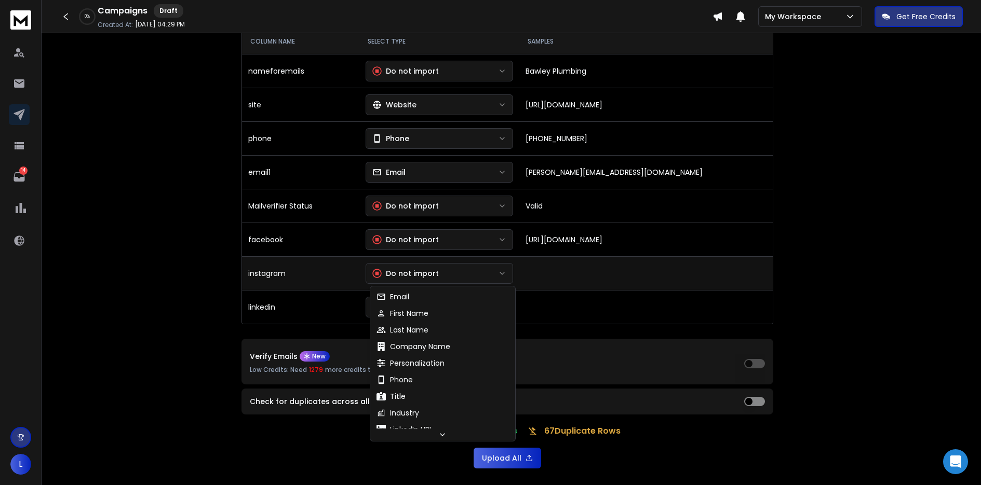
click at [431, 279] on button "Do not import" at bounding box center [439, 273] width 147 height 21
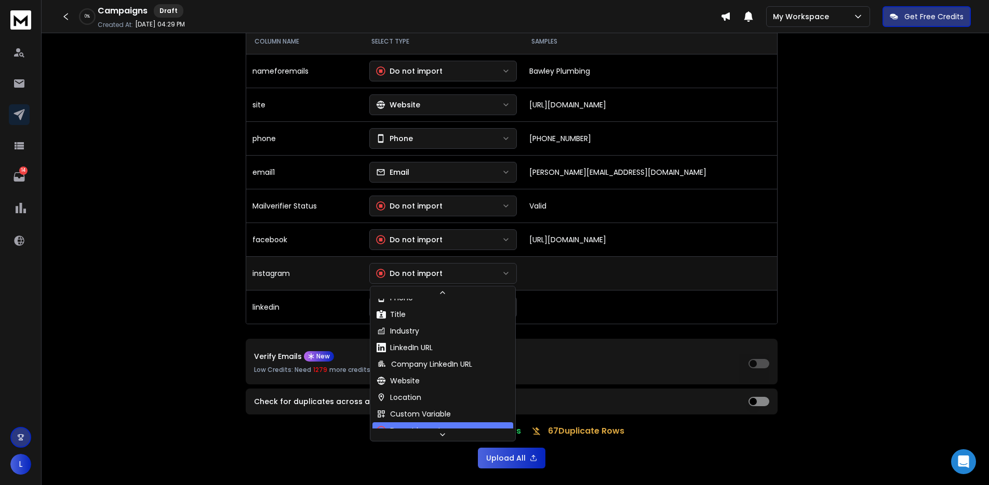
scroll to position [85, 0]
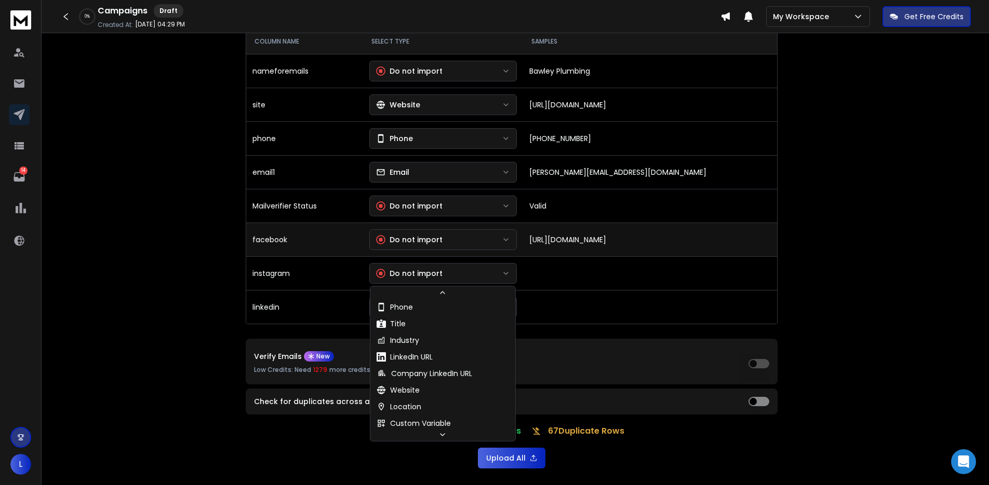
click at [451, 240] on button "Do not import" at bounding box center [442, 239] width 147 height 21
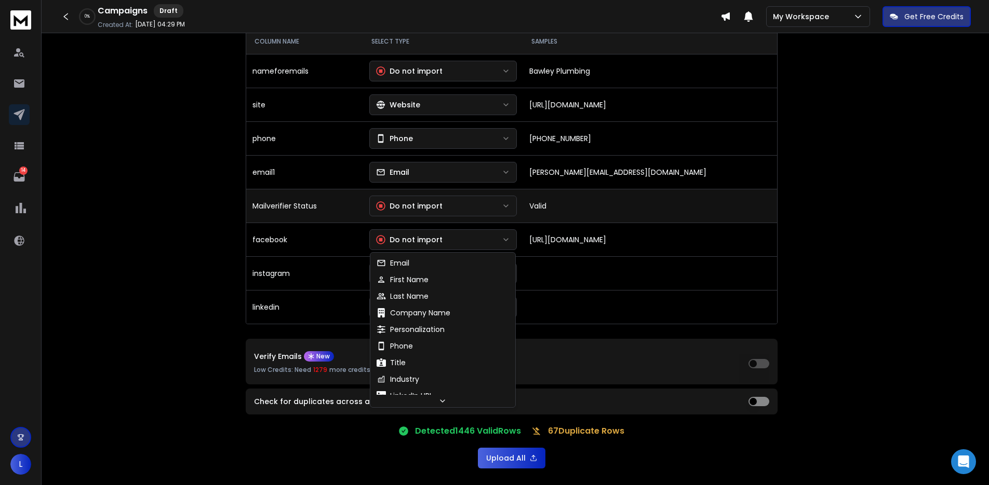
scroll to position [105, 0]
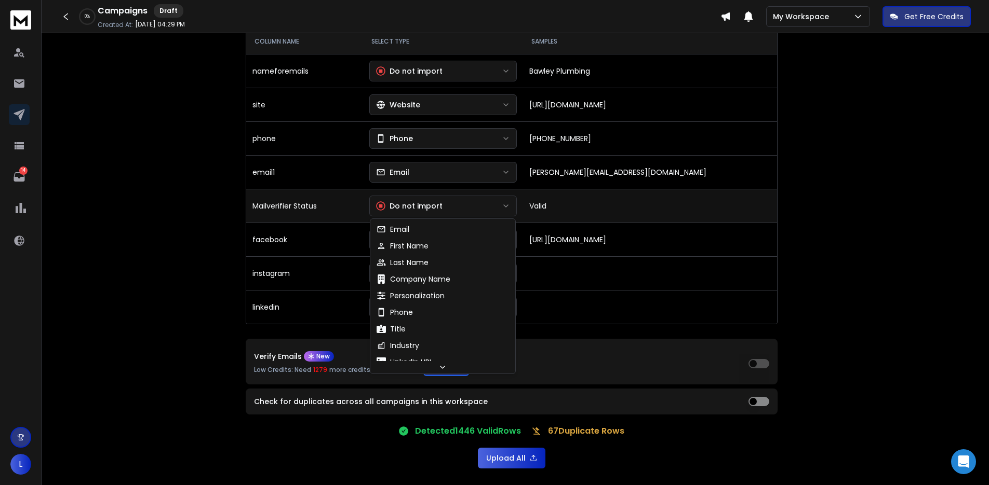
click at [452, 209] on button "Do not import" at bounding box center [442, 206] width 147 height 21
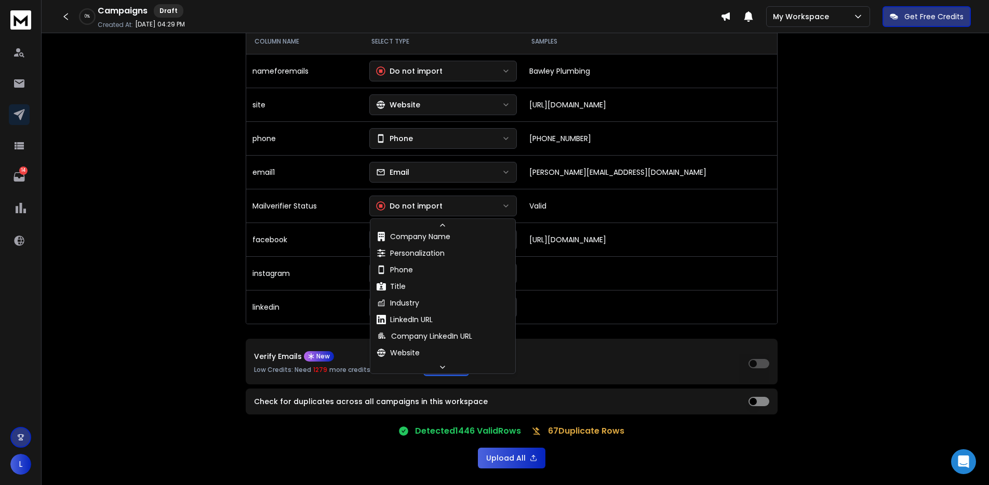
scroll to position [22, 0]
click at [446, 225] on icon at bounding box center [442, 225] width 8 height 8
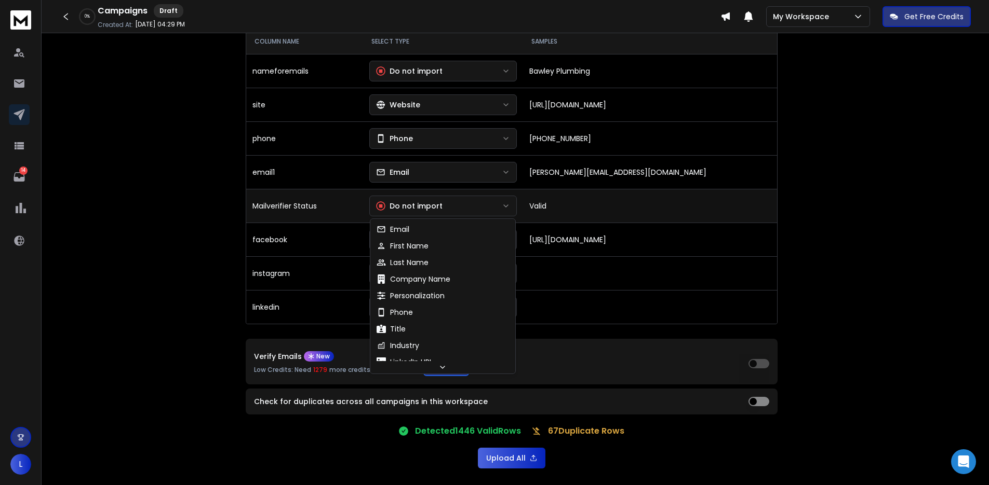
click at [567, 213] on td "Valid" at bounding box center [649, 206] width 253 height 34
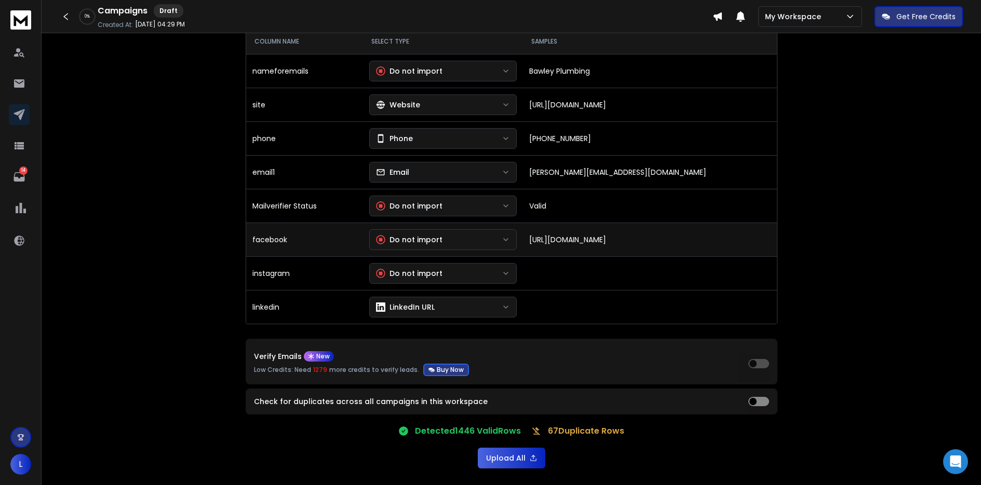
click at [465, 241] on button "Do not import" at bounding box center [442, 239] width 147 height 21
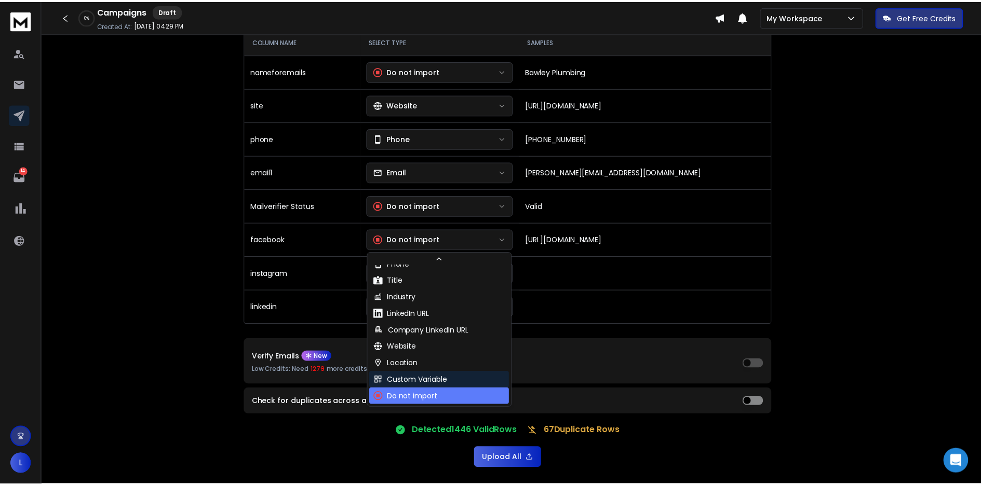
scroll to position [94, 0]
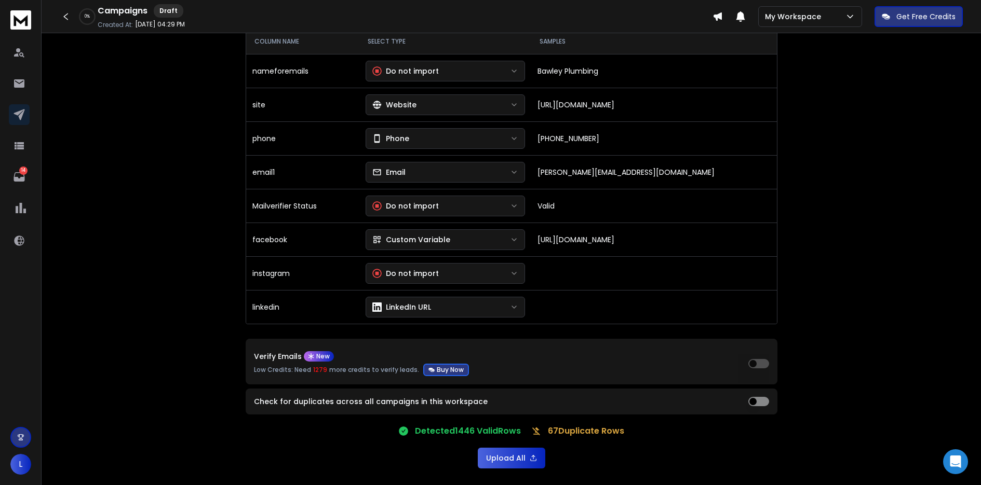
click at [207, 317] on html "Your warmest leads are on your site – Turn visits into conversations Reach Out …" at bounding box center [490, 73] width 981 height 485
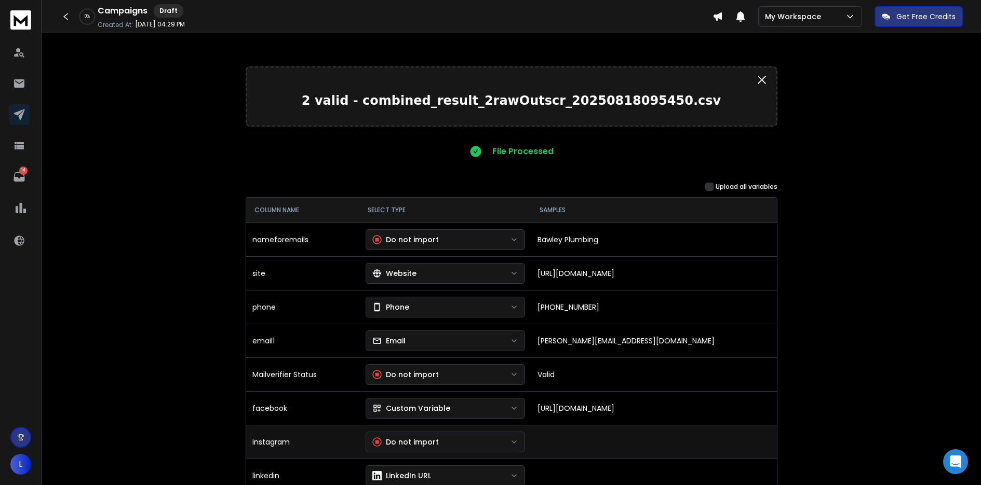
scroll to position [169, 0]
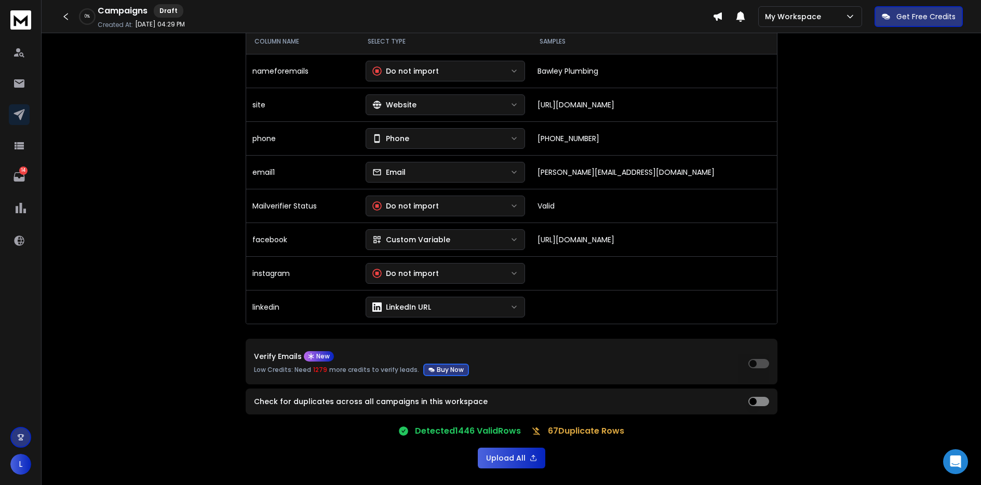
click at [500, 468] on button "Upload All" at bounding box center [511, 458] width 67 height 21
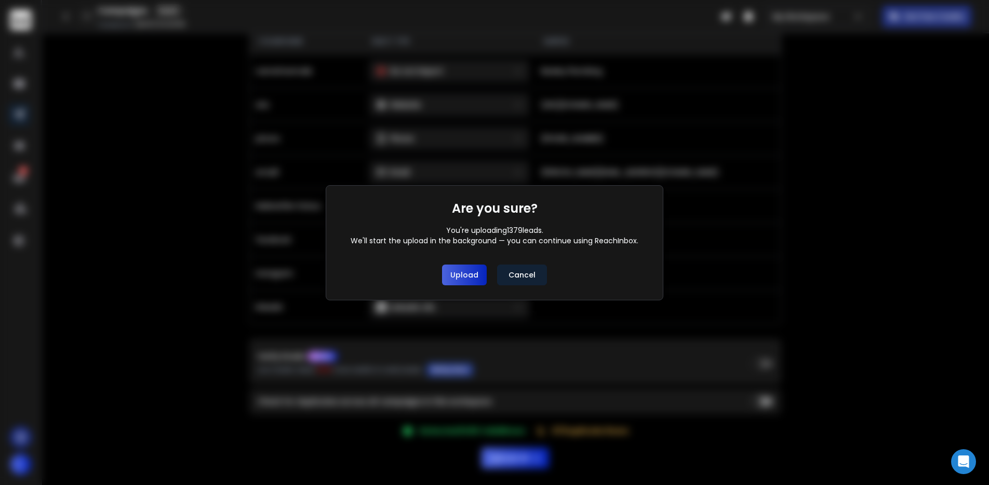
drag, startPoint x: 473, startPoint y: 275, endPoint x: 477, endPoint y: 328, distance: 53.1
click at [477, 328] on div "Are you sure? You're uploading 1379 lead s . We'll start the upload in the back…" at bounding box center [494, 242] width 989 height 485
click at [520, 273] on button "Cancel" at bounding box center [522, 275] width 50 height 21
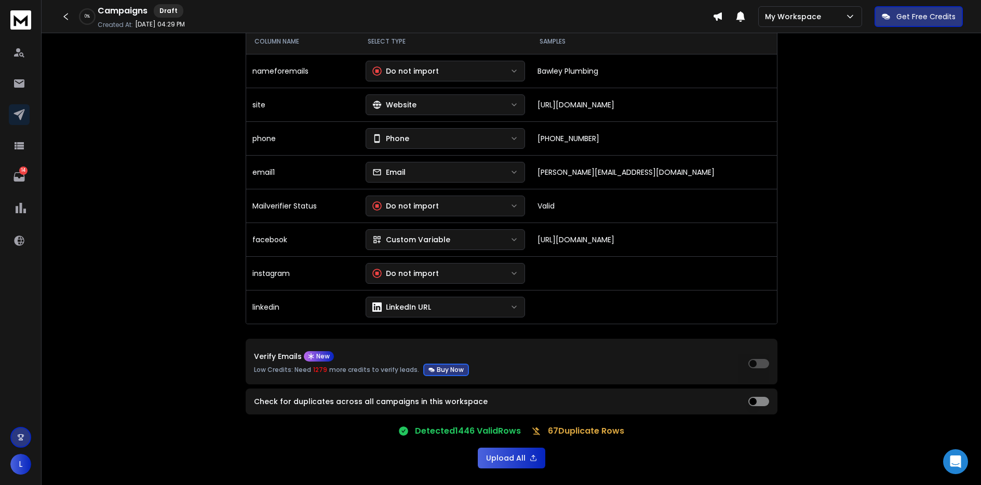
click at [763, 404] on button "Check for duplicates across all campaigns in this workspace" at bounding box center [758, 401] width 21 height 9
click at [511, 462] on button "Upload All" at bounding box center [511, 458] width 67 height 21
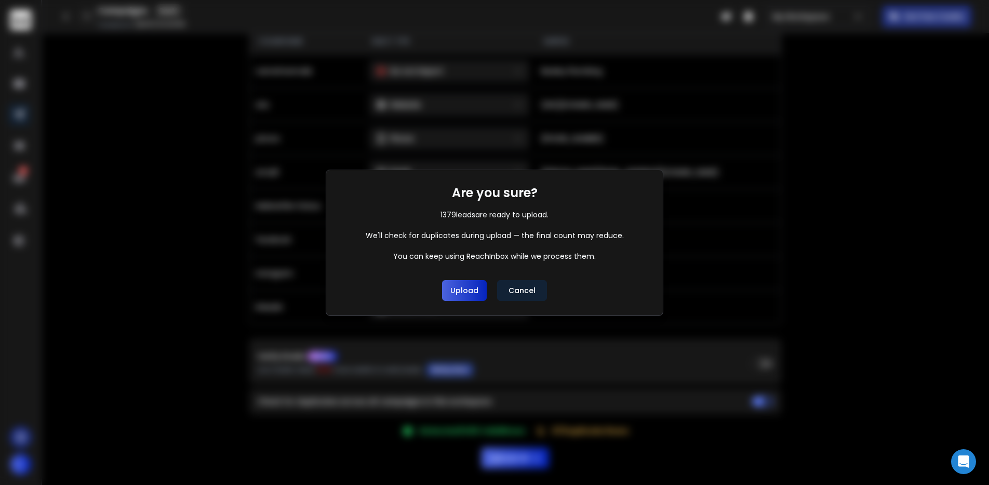
click at [469, 295] on button "Upload" at bounding box center [464, 290] width 45 height 21
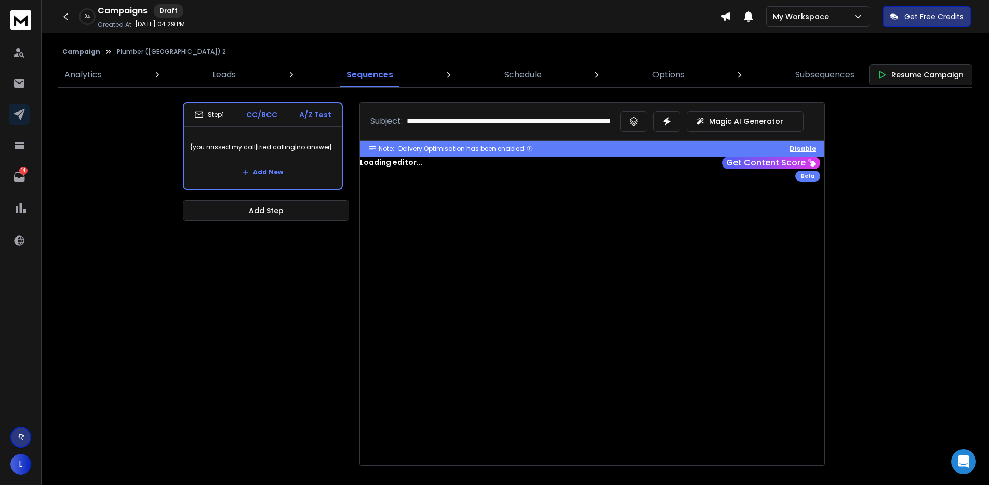
click at [229, 87] on div "Analytics Leads Sequences Schedule Options Subsequences Resume Campaign" at bounding box center [515, 74] width 914 height 25
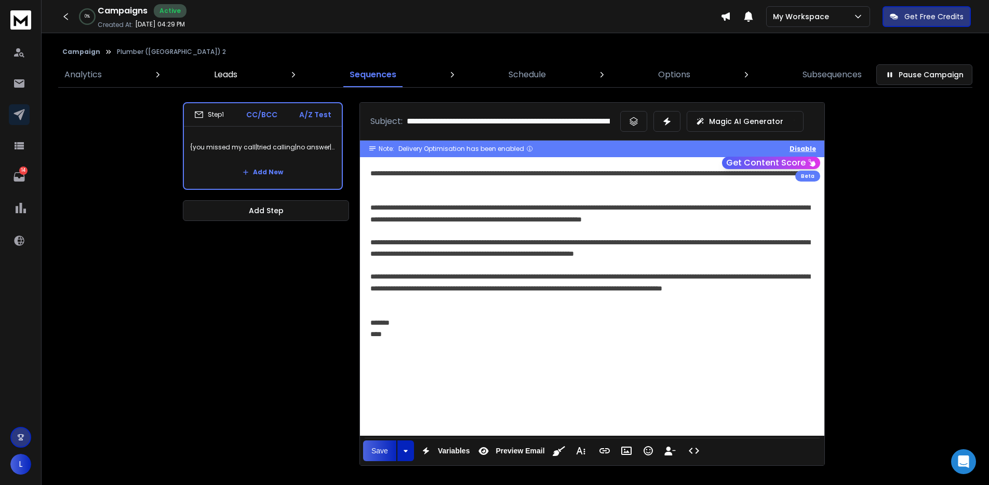
click at [228, 79] on p "Leads" at bounding box center [225, 75] width 23 height 12
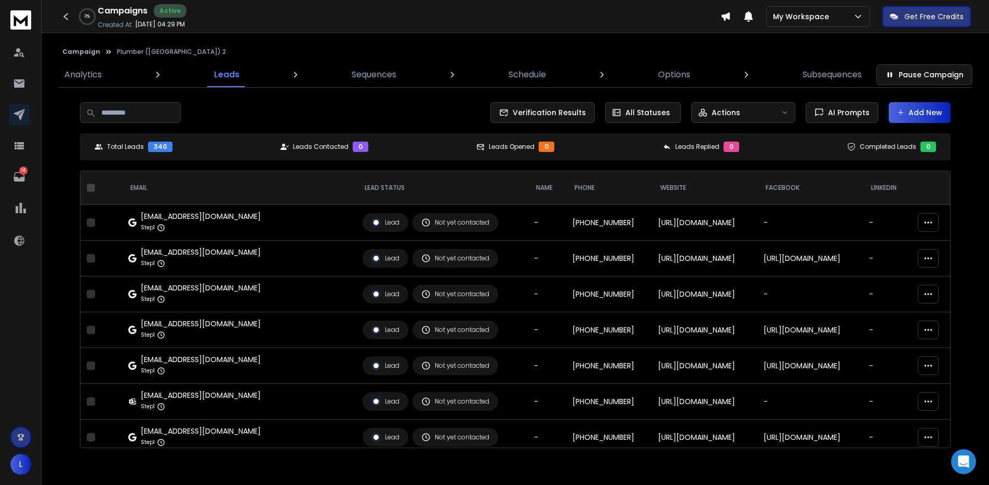
click at [231, 76] on p "Leads" at bounding box center [226, 75] width 25 height 12
